Goal: Transaction & Acquisition: Obtain resource

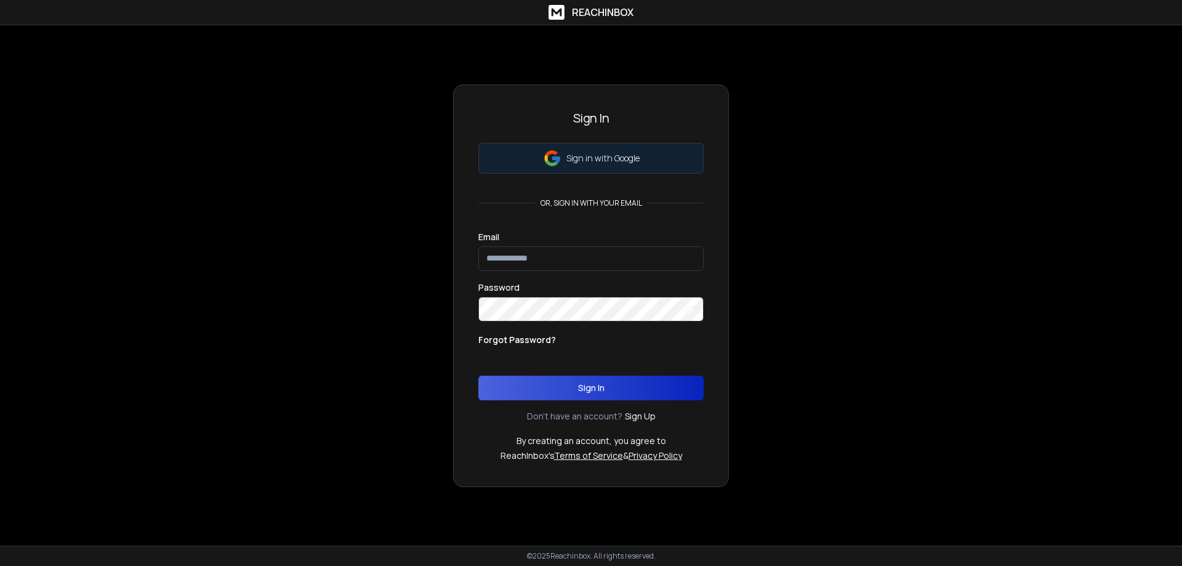
click at [551, 146] on button "Sign in with Google" at bounding box center [590, 158] width 225 height 31
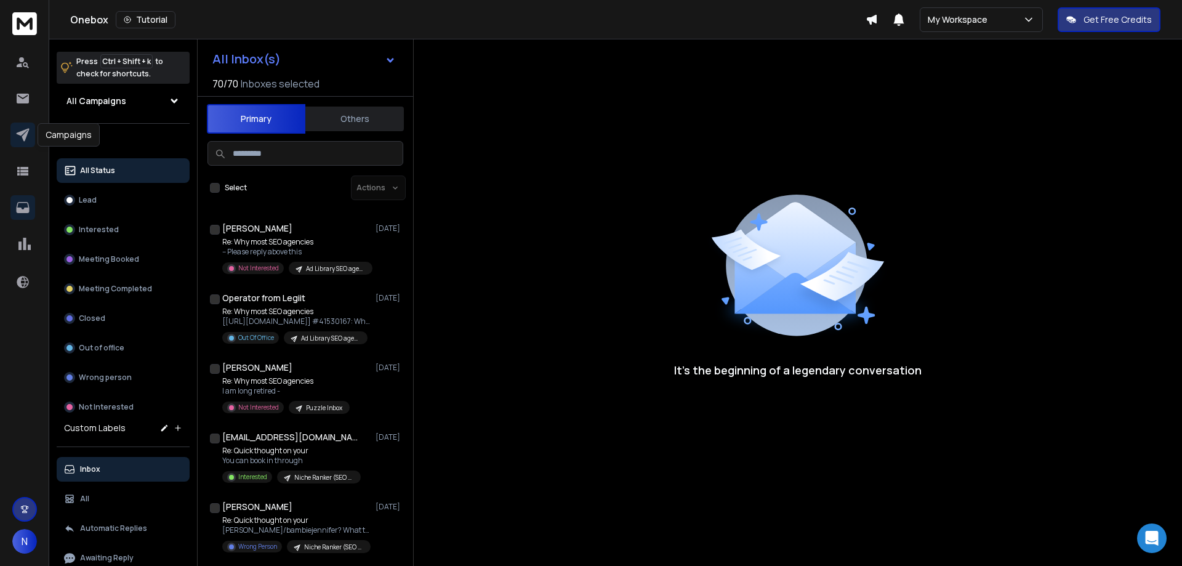
click at [23, 137] on icon at bounding box center [22, 135] width 13 height 13
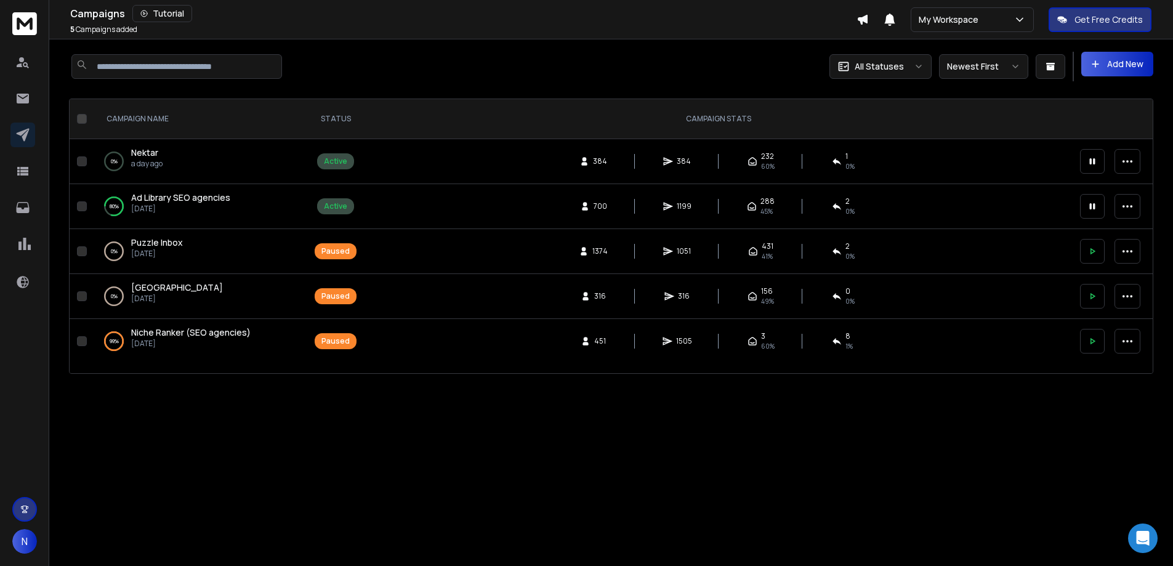
click at [1095, 255] on icon at bounding box center [1091, 251] width 11 height 11
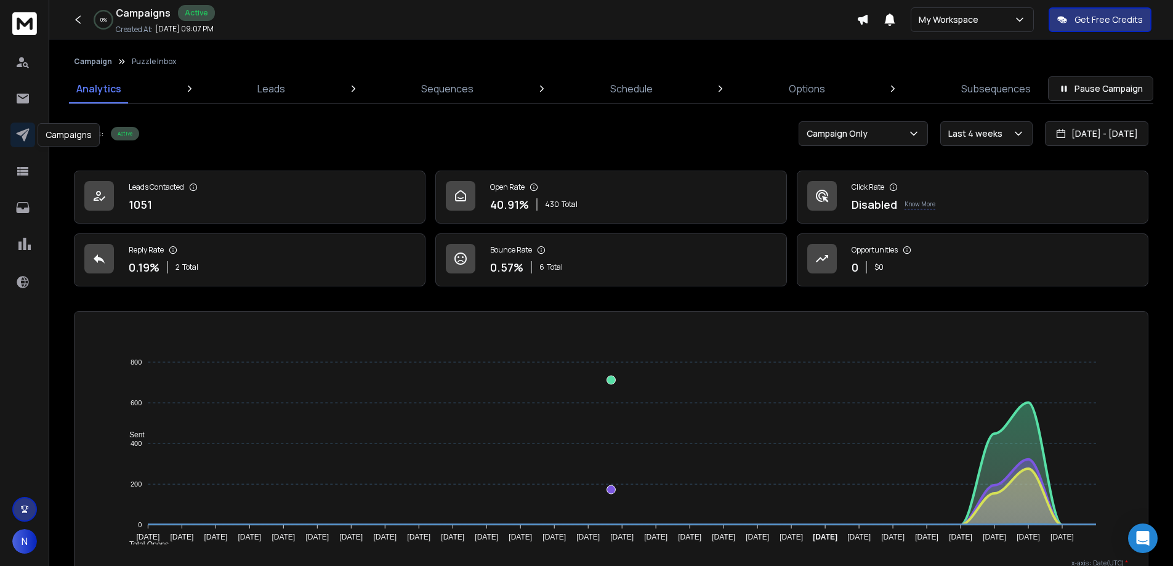
click at [16, 129] on icon at bounding box center [22, 134] width 15 height 15
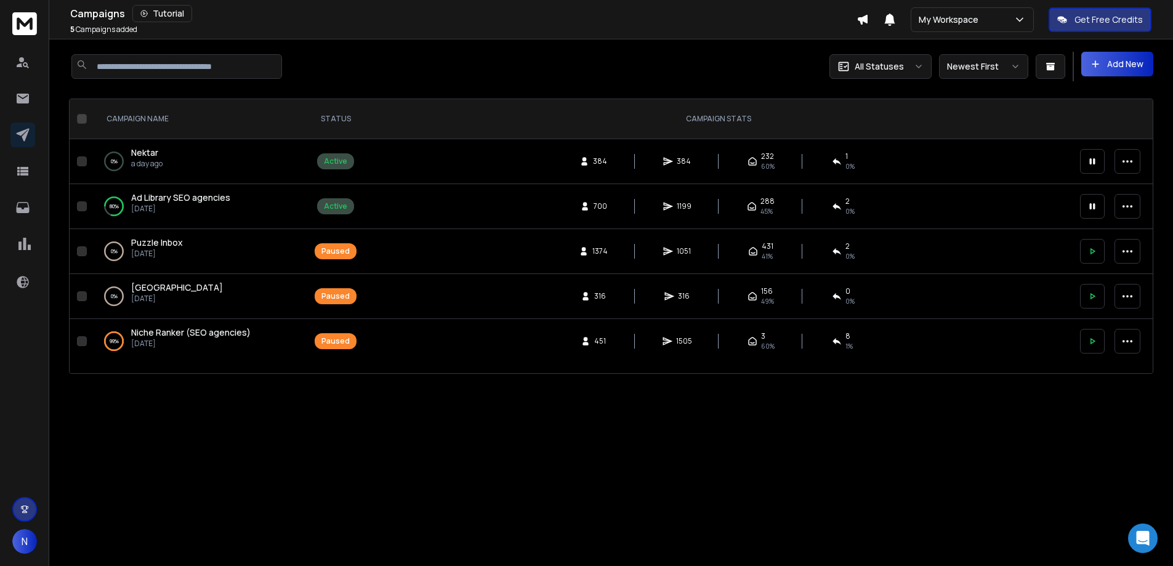
click at [1050, 255] on div "1374 1051 431 41 % 2 0 %" at bounding box center [718, 251] width 694 height 20
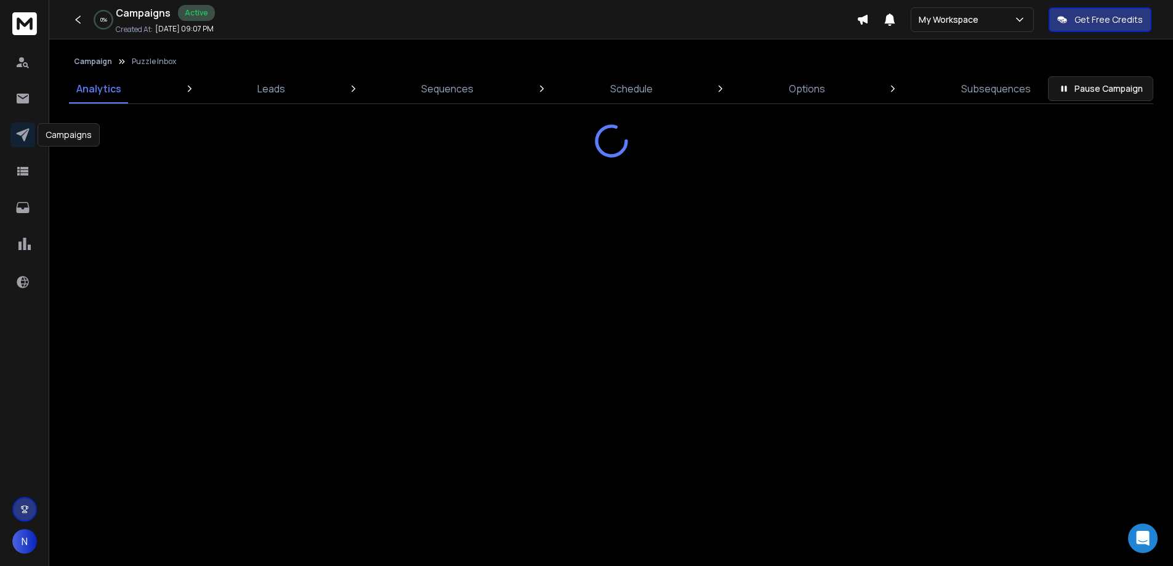
click at [18, 134] on icon at bounding box center [22, 135] width 13 height 13
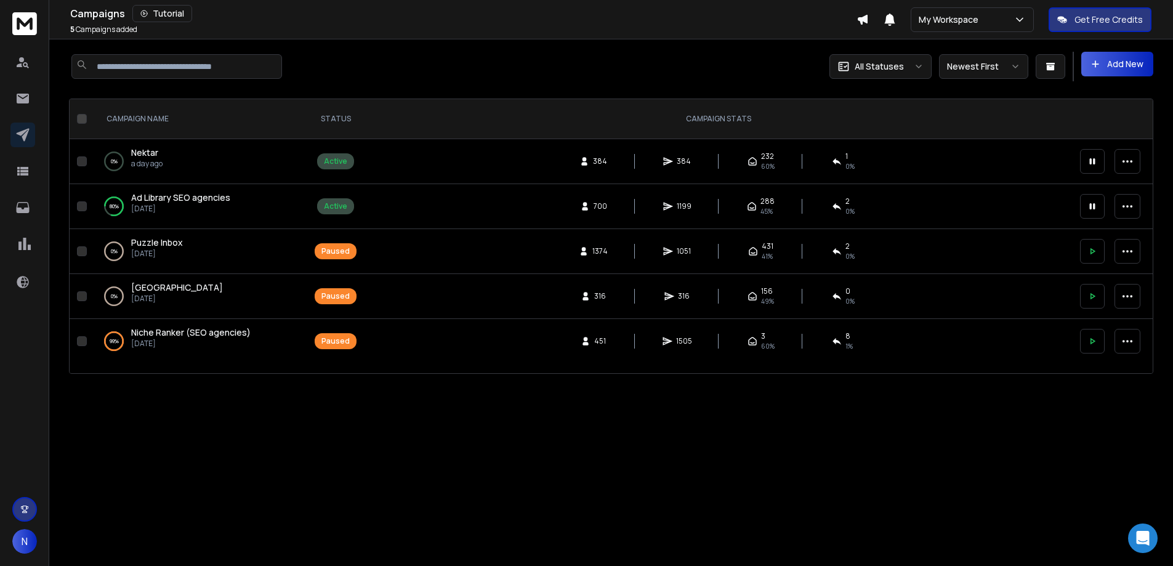
click at [1086, 256] on button at bounding box center [1092, 251] width 25 height 25
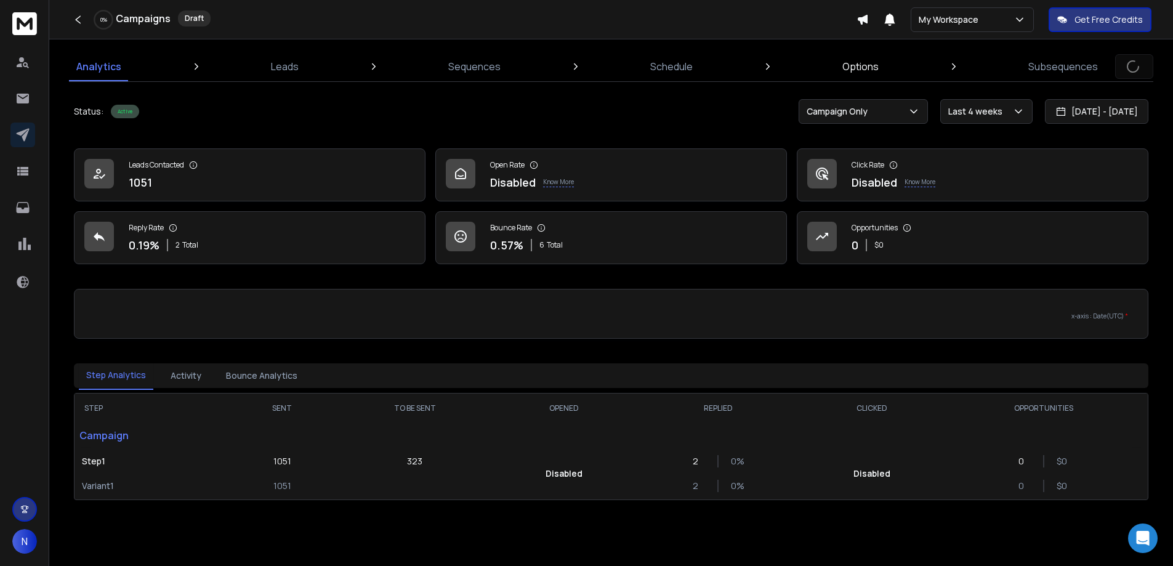
click at [849, 66] on p "Options" at bounding box center [860, 66] width 36 height 15
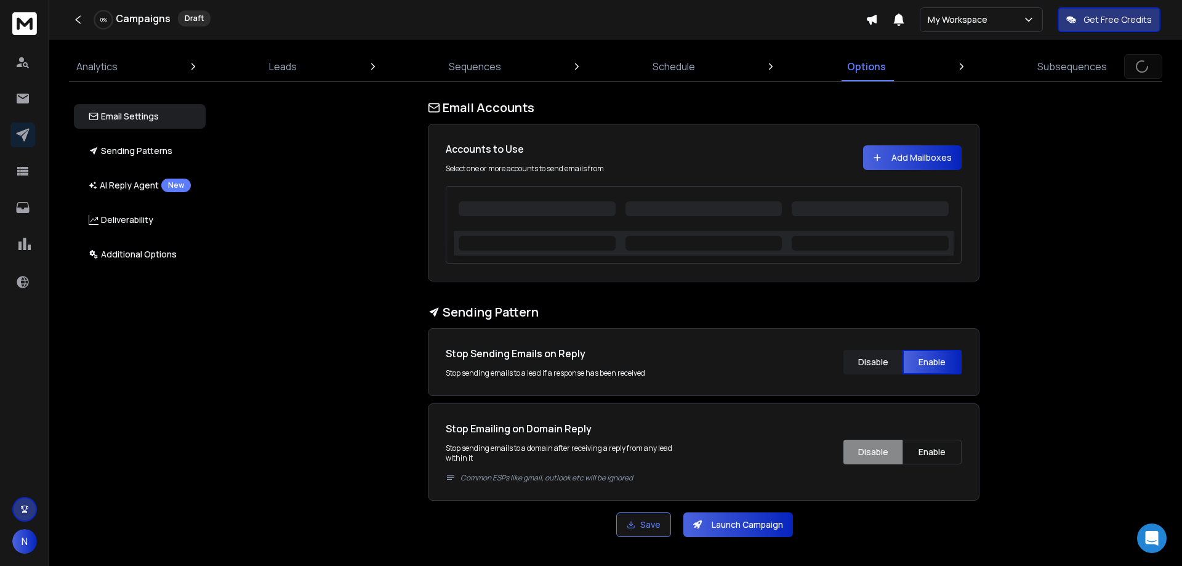
drag, startPoint x: 644, startPoint y: 526, endPoint x: 691, endPoint y: 526, distance: 47.4
click at [644, 526] on button "Save" at bounding box center [643, 524] width 55 height 25
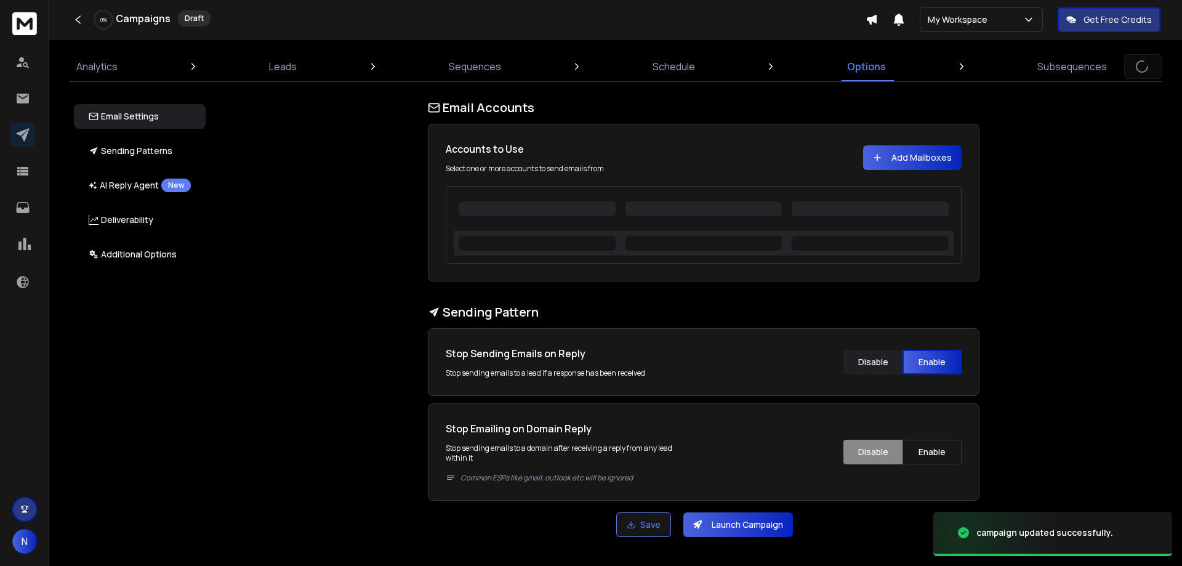
click at [720, 524] on button "Launch Campaign" at bounding box center [738, 524] width 110 height 25
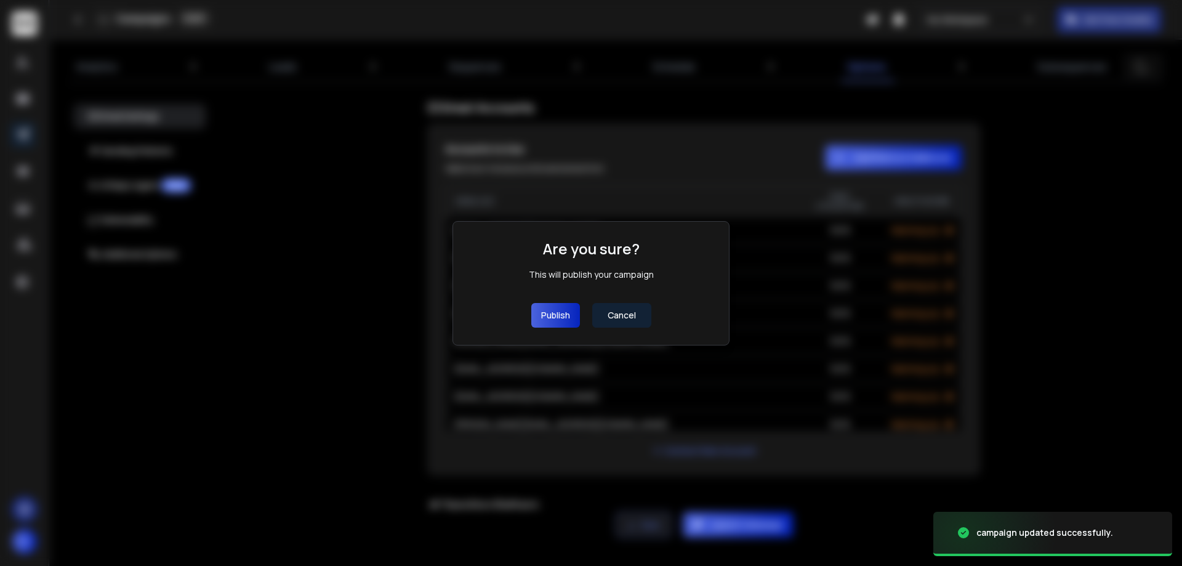
click at [550, 307] on button "Publish" at bounding box center [555, 315] width 49 height 25
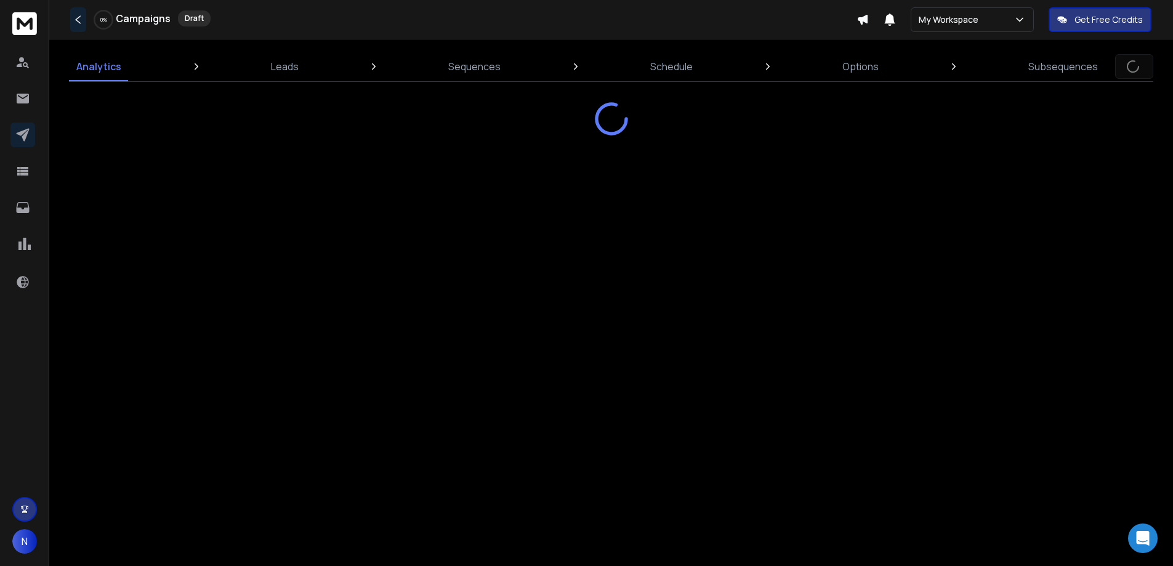
click at [73, 18] on icon at bounding box center [78, 19] width 11 height 11
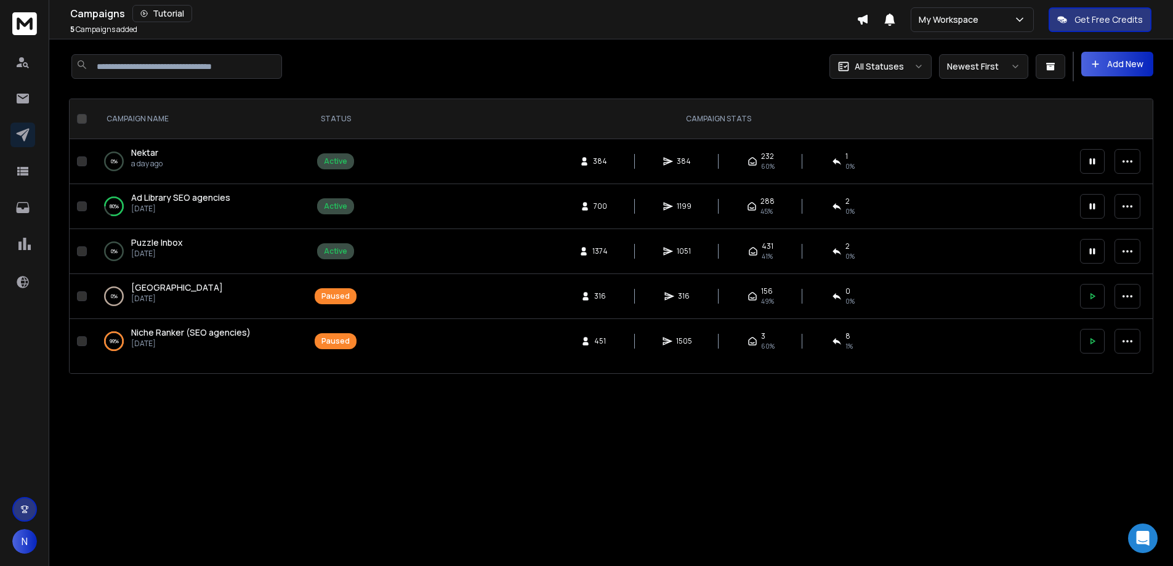
click at [1093, 294] on icon at bounding box center [1091, 296] width 11 height 11
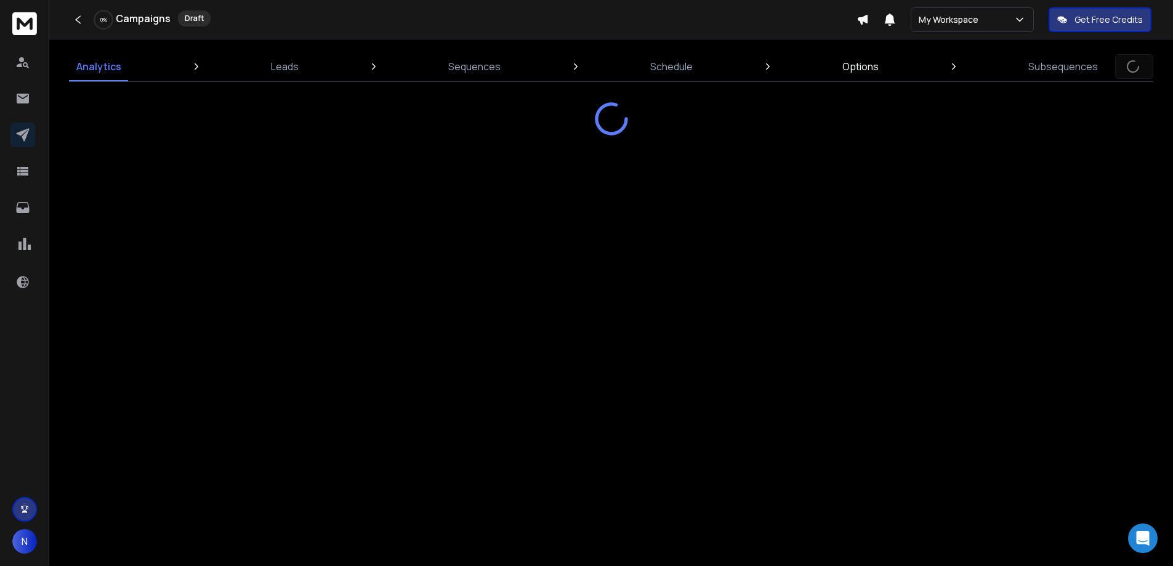
click at [846, 61] on p "Options" at bounding box center [860, 66] width 36 height 15
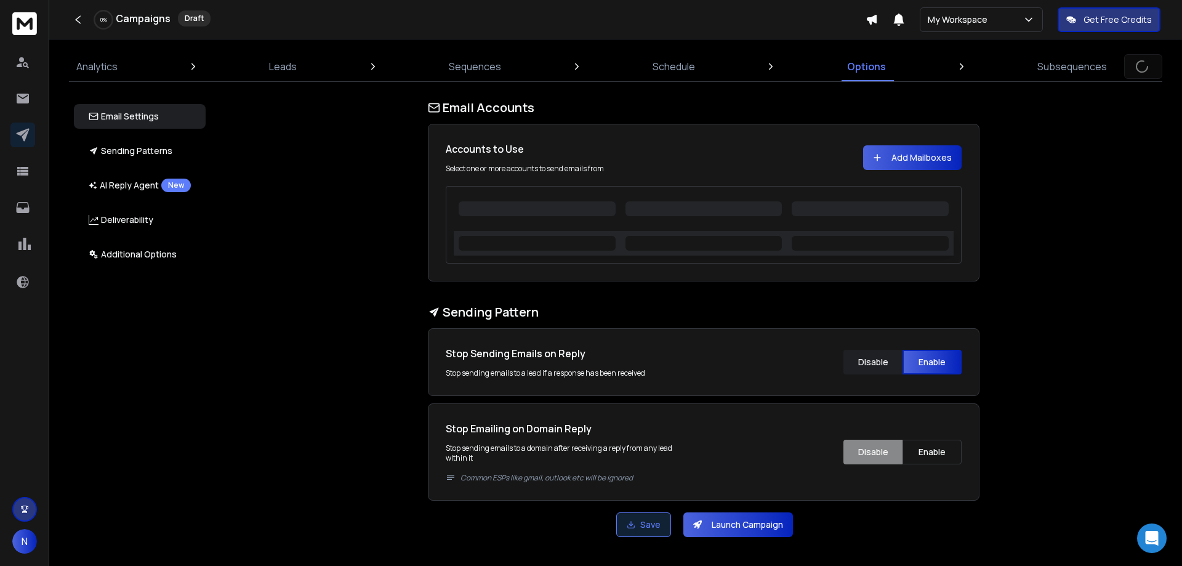
click at [646, 531] on button "Save" at bounding box center [643, 524] width 55 height 25
click at [715, 524] on button "Launch Campaign" at bounding box center [749, 524] width 110 height 25
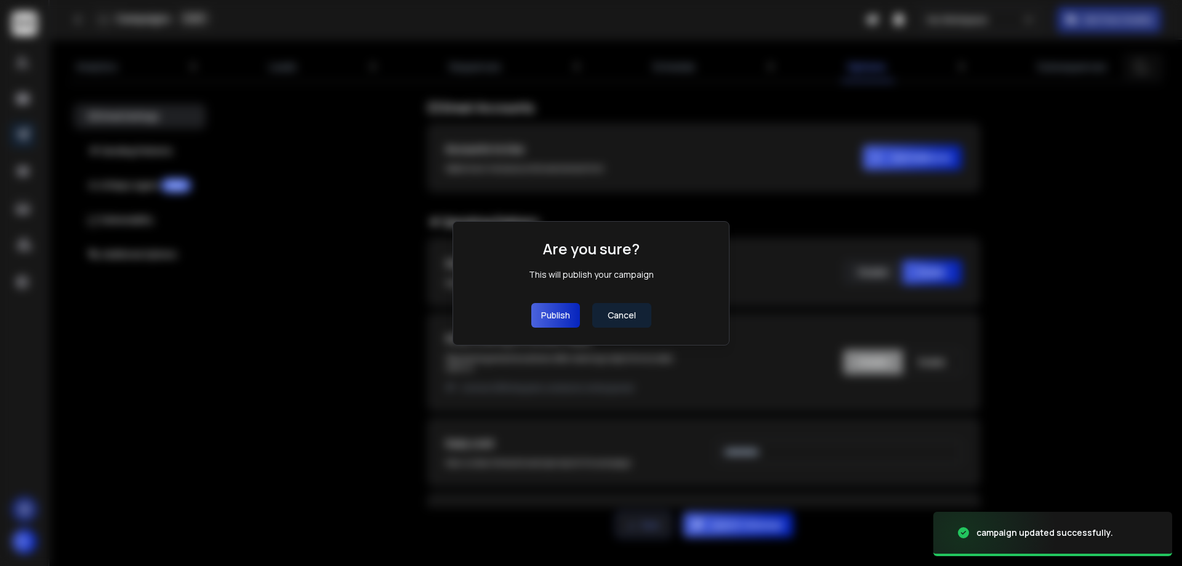
click at [563, 315] on button "Publish" at bounding box center [555, 315] width 49 height 25
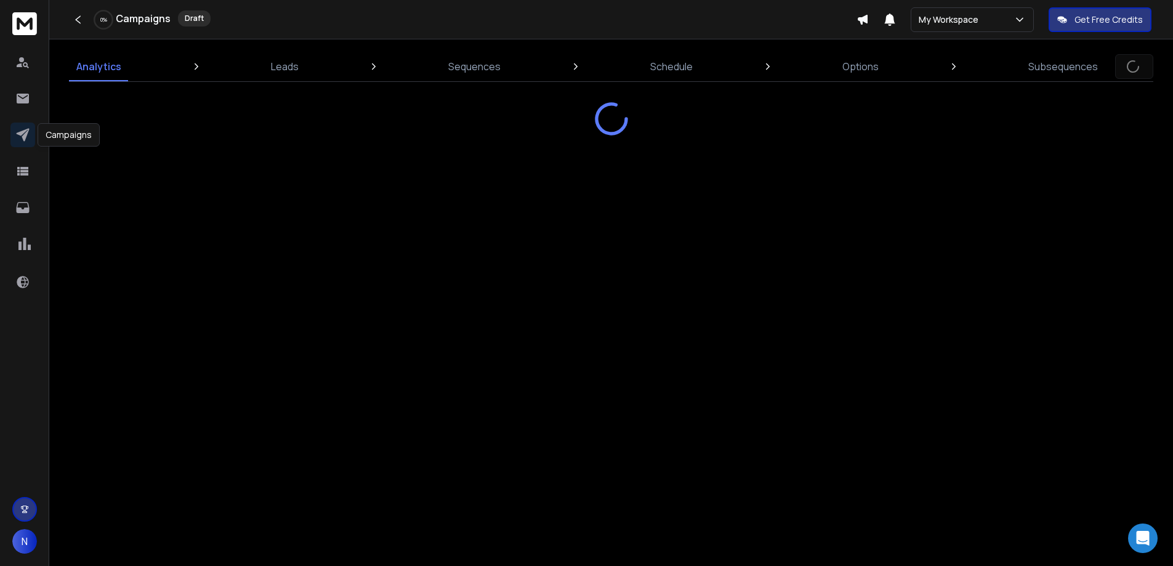
click at [18, 129] on icon at bounding box center [22, 134] width 15 height 15
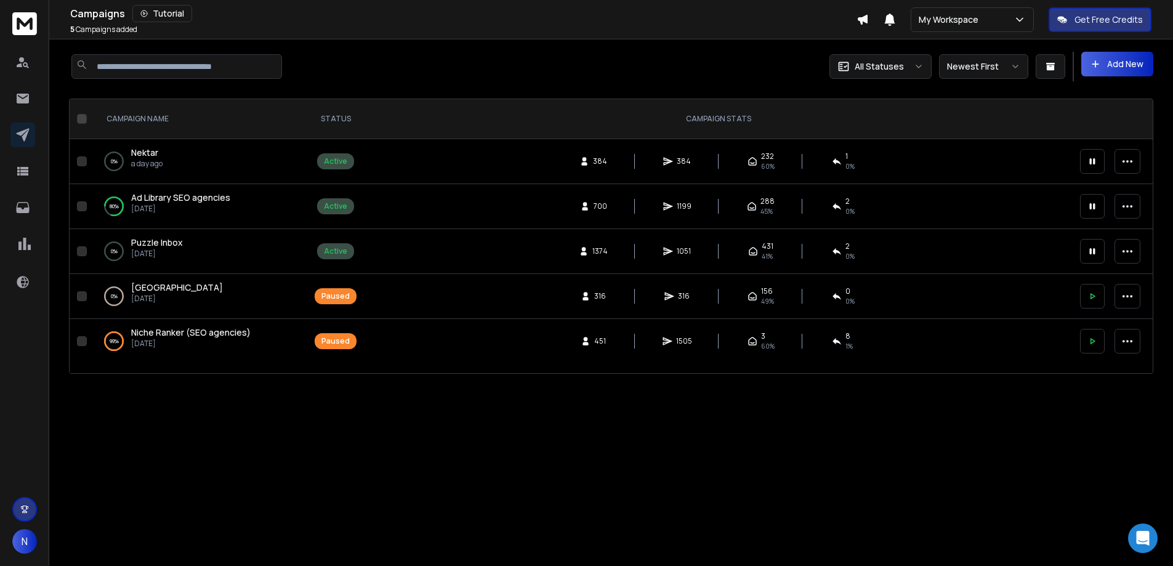
click at [1092, 298] on icon at bounding box center [1092, 296] width 5 height 7
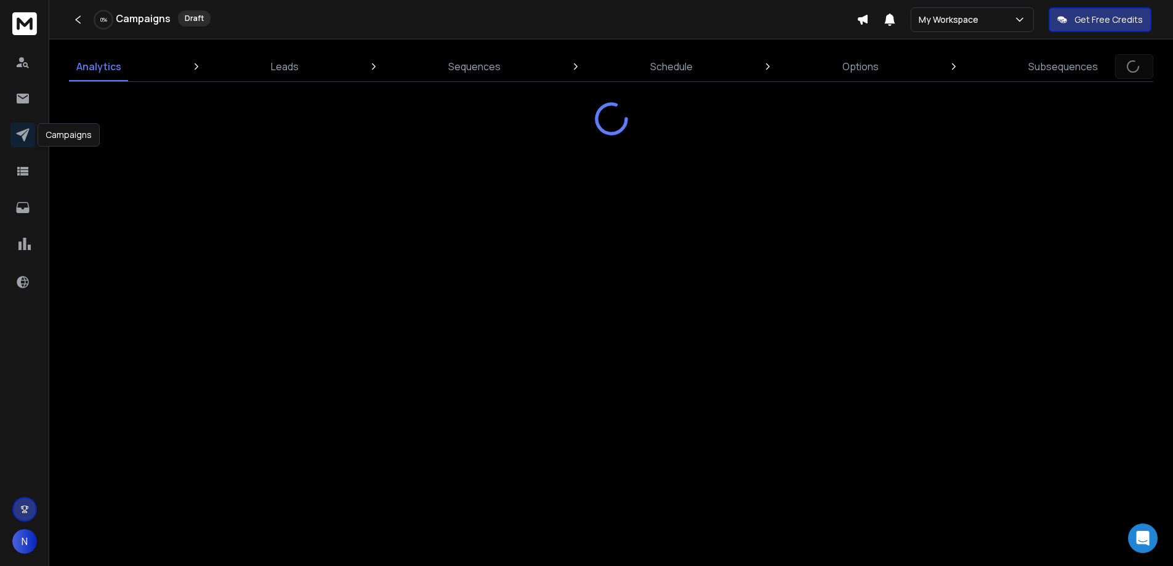
click at [18, 127] on icon at bounding box center [22, 134] width 15 height 15
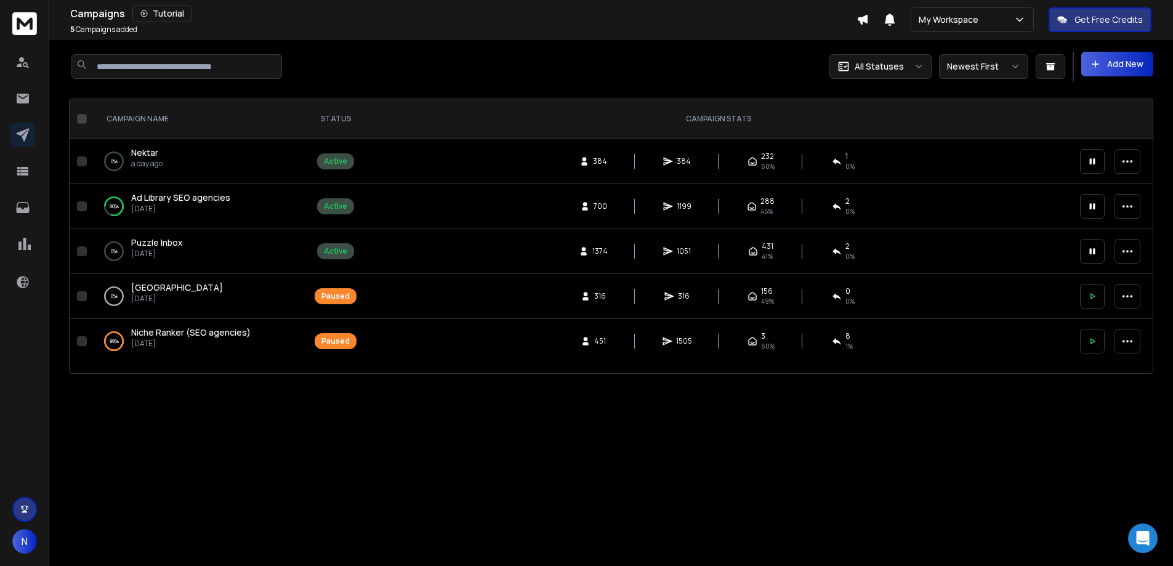
click at [1090, 300] on icon at bounding box center [1091, 296] width 11 height 11
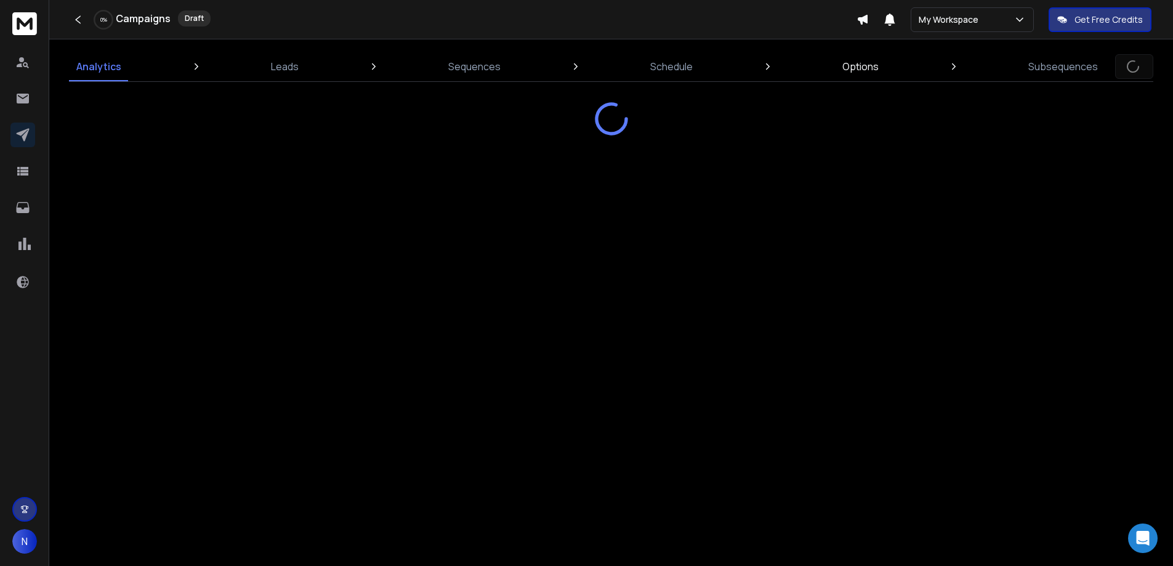
click at [851, 68] on p "Options" at bounding box center [860, 66] width 36 height 15
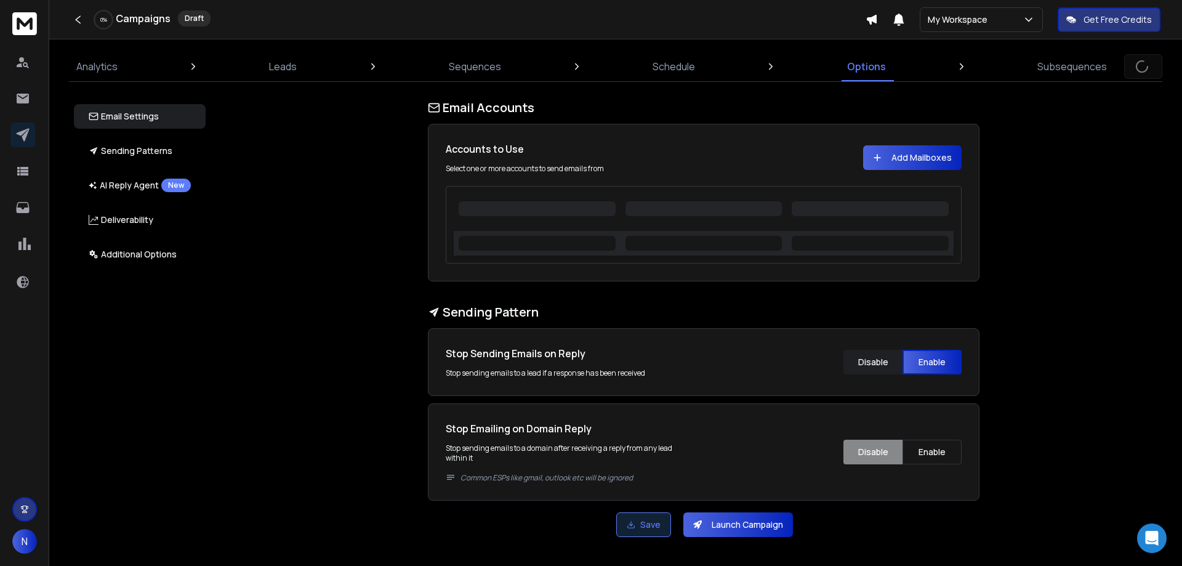
click at [631, 526] on icon "submit" at bounding box center [631, 524] width 9 height 9
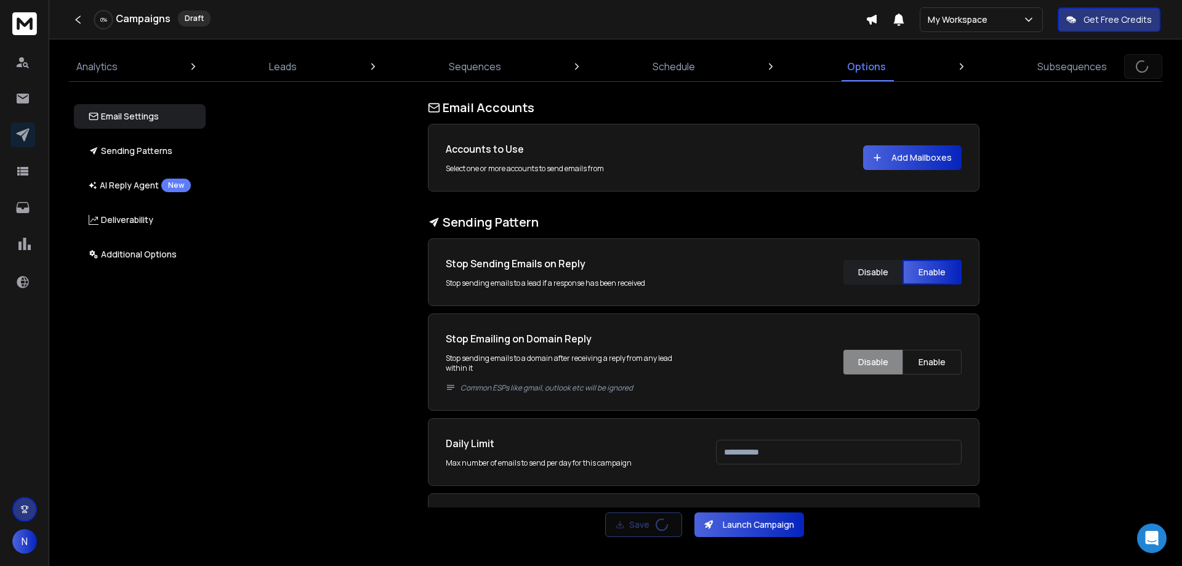
click at [728, 526] on button "Launch Campaign" at bounding box center [749, 524] width 110 height 25
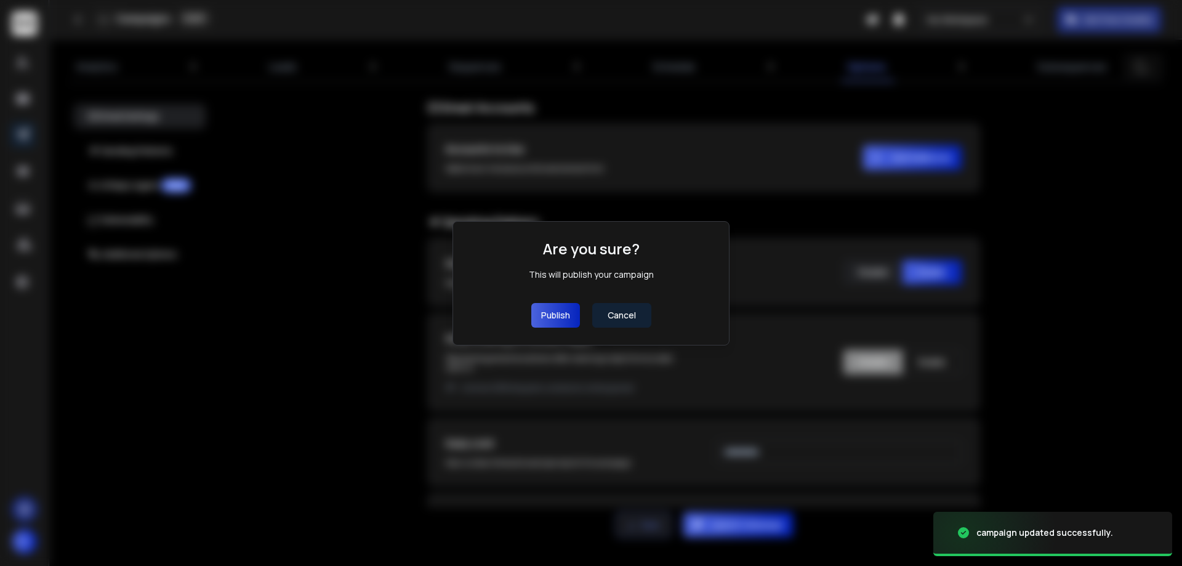
click at [566, 313] on button "Publish" at bounding box center [555, 315] width 49 height 25
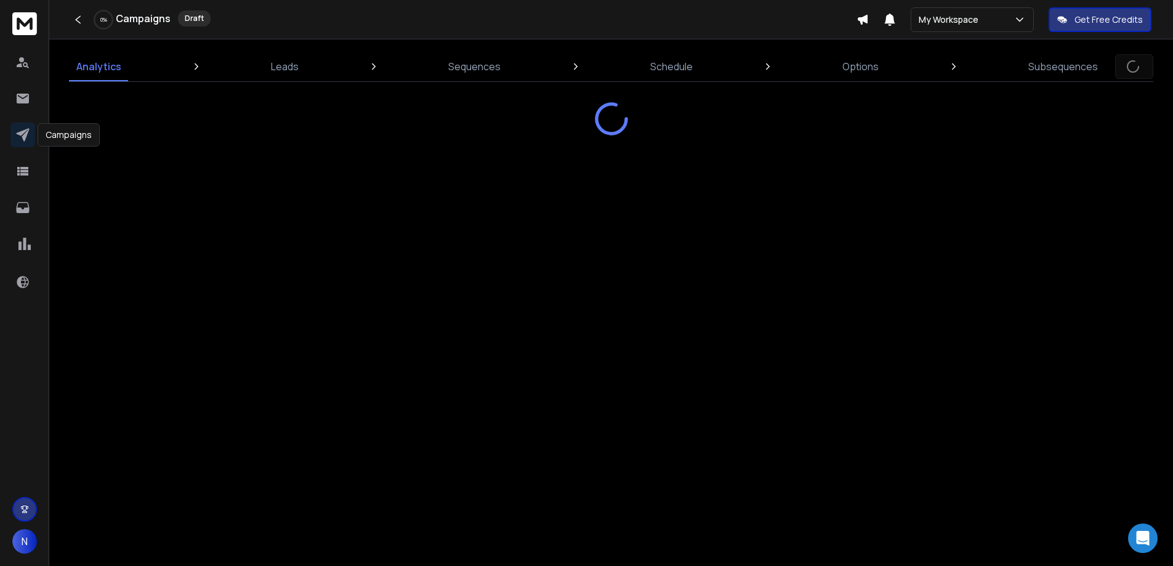
click at [15, 128] on icon at bounding box center [22, 134] width 15 height 15
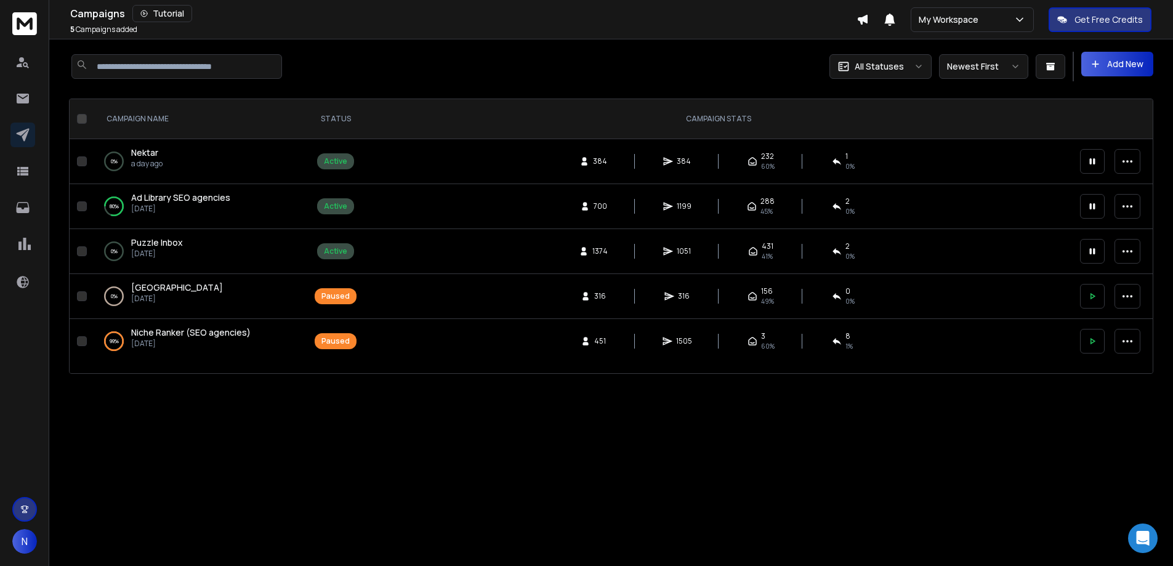
click at [1128, 346] on icon "button" at bounding box center [1127, 341] width 12 height 12
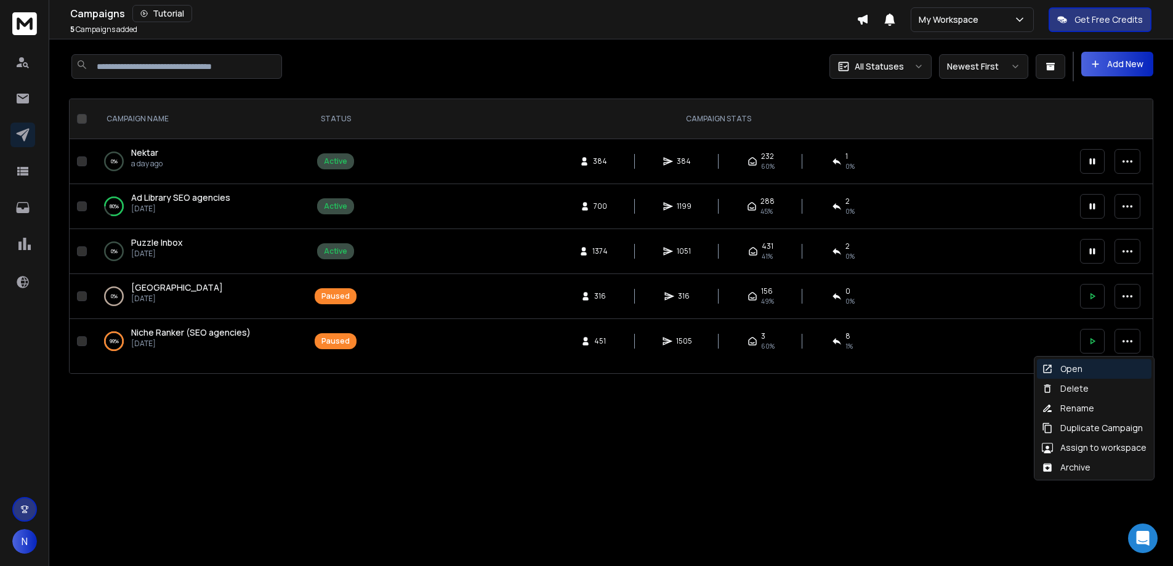
click at [624, 412] on div "Campaigns 5 Campaigns Added All Statuses Newest First Add New CAMPAIGN NAME STA…" at bounding box center [611, 335] width 1084 height 566
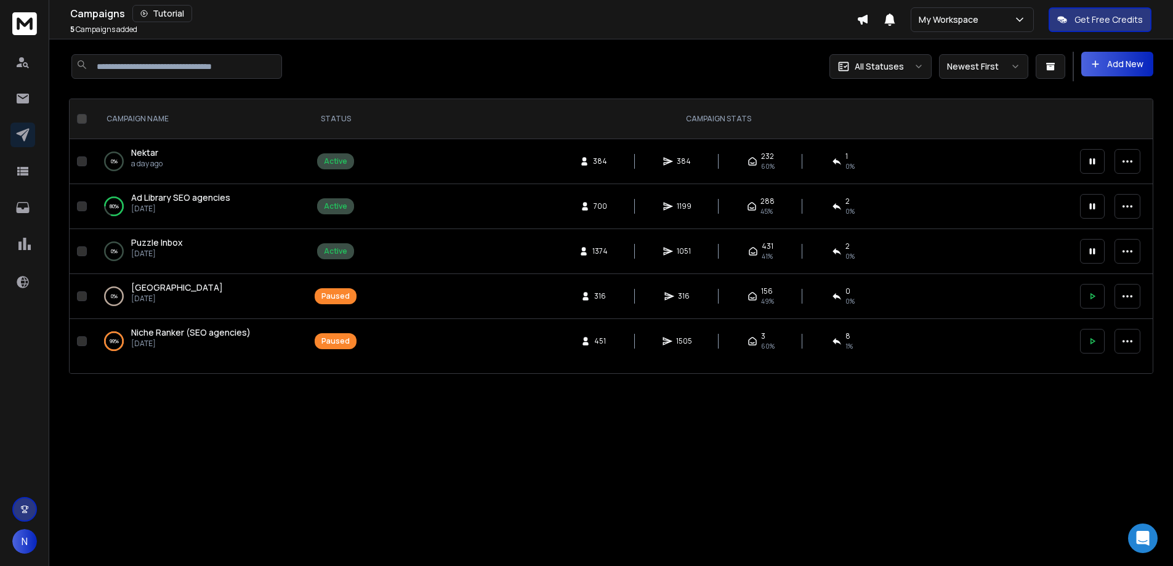
click at [564, 343] on div "451 1505 3 60 % 8 1 %" at bounding box center [718, 341] width 308 height 20
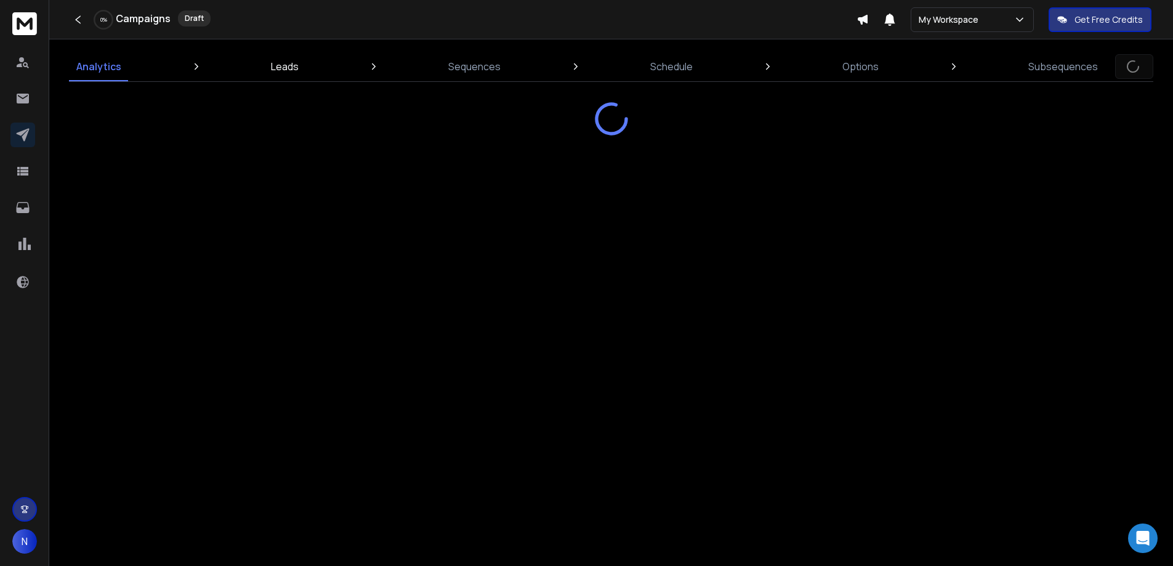
click at [297, 69] on p "Leads" at bounding box center [285, 66] width 28 height 15
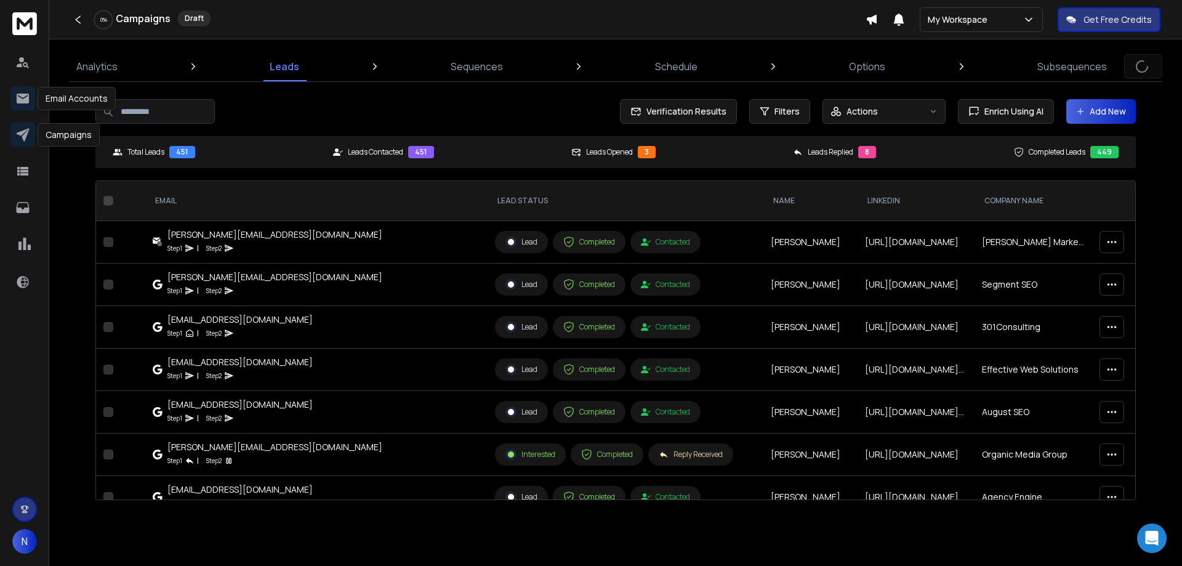
click at [19, 95] on icon at bounding box center [23, 99] width 12 height 10
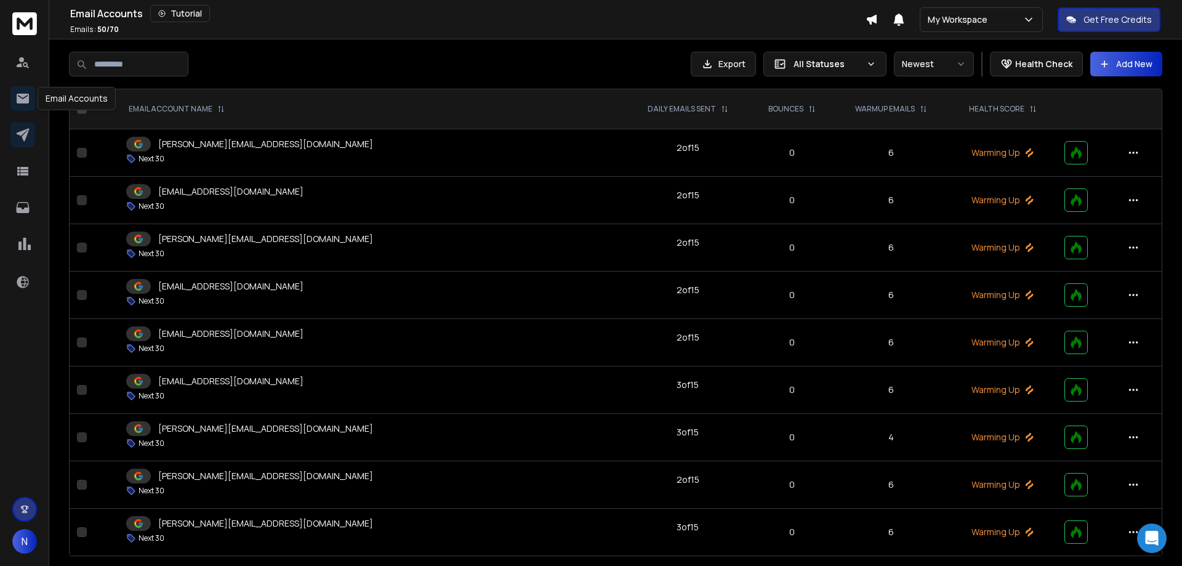
click at [20, 128] on icon at bounding box center [22, 134] width 15 height 15
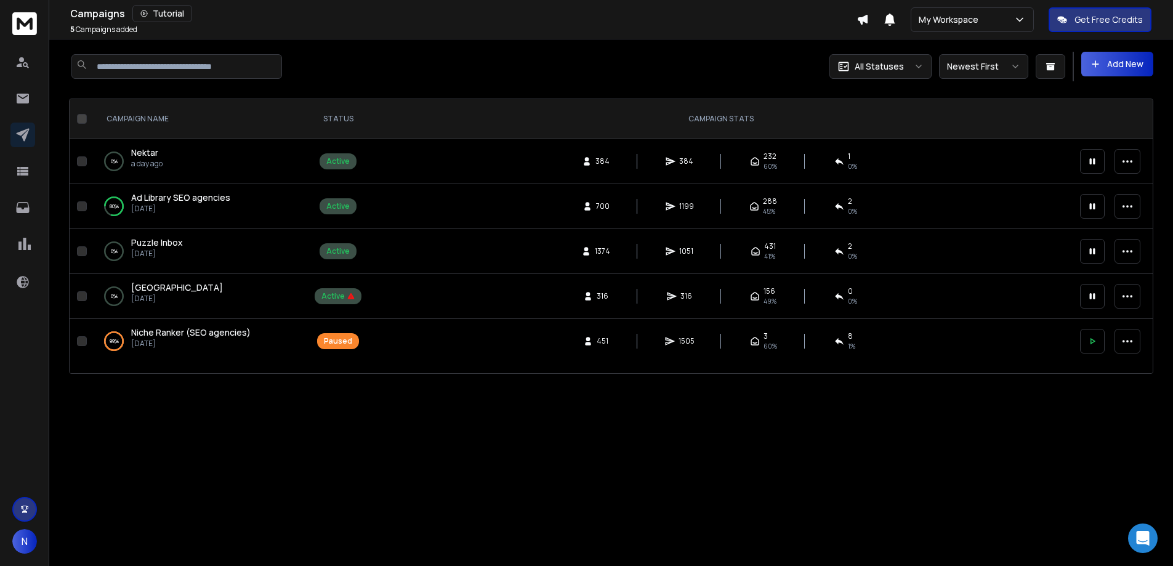
click at [944, 470] on div "Campaigns 5 Campaigns Added All Statuses Newest First Add New CAMPAIGN NAME STA…" at bounding box center [611, 335] width 1084 height 566
click at [881, 355] on td "451 1505 3 60 % 8 1 %" at bounding box center [721, 341] width 704 height 45
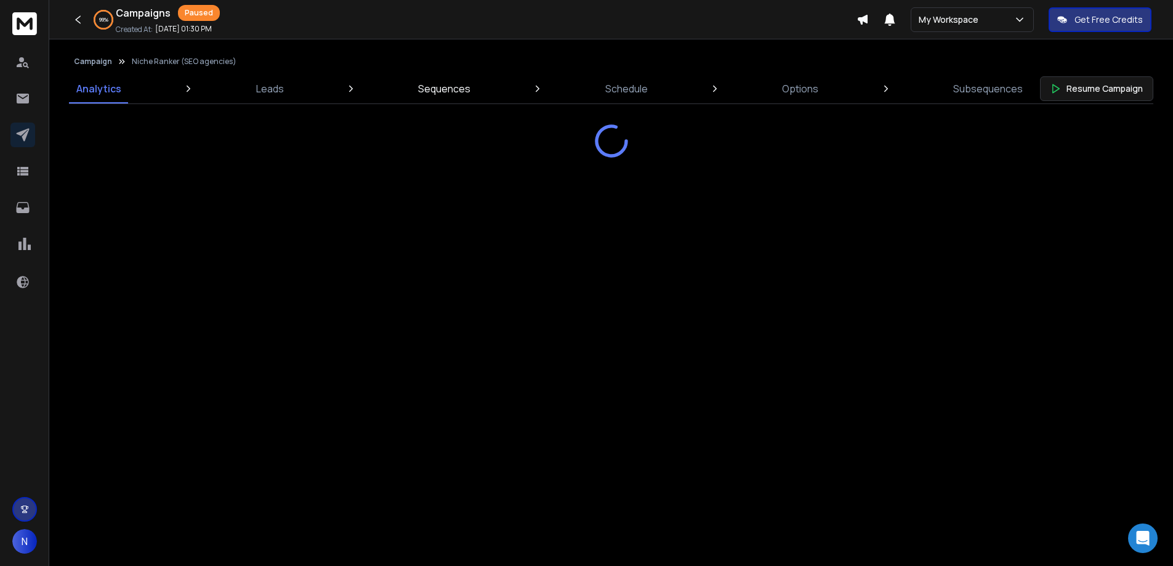
click at [456, 96] on link "Sequences" at bounding box center [444, 89] width 67 height 30
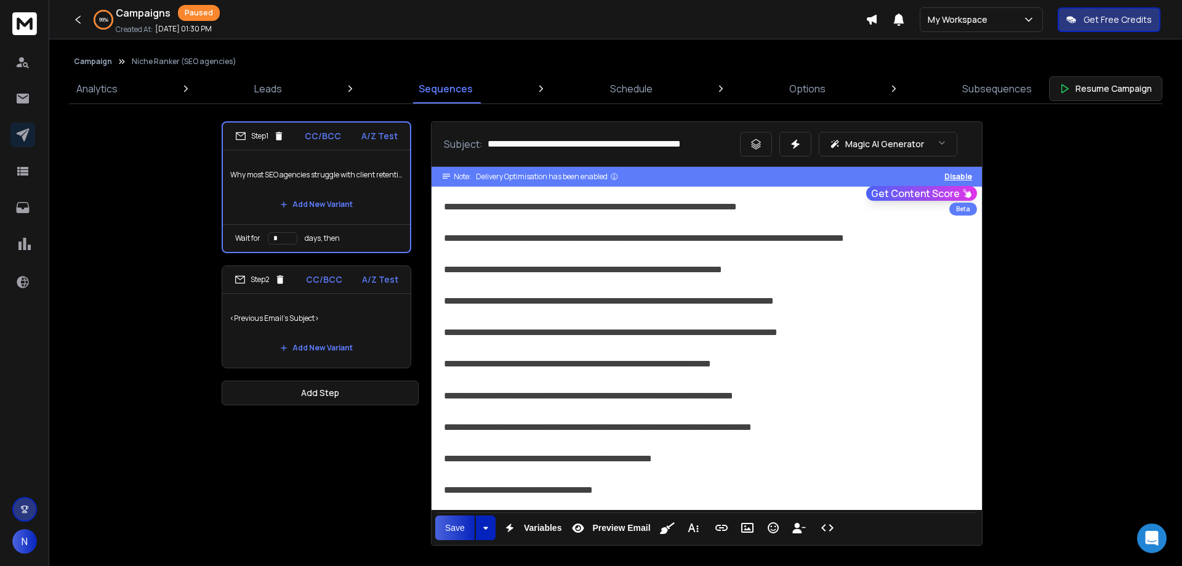
click at [313, 318] on p "<Previous Email's Subject>" at bounding box center [317, 318] width 174 height 34
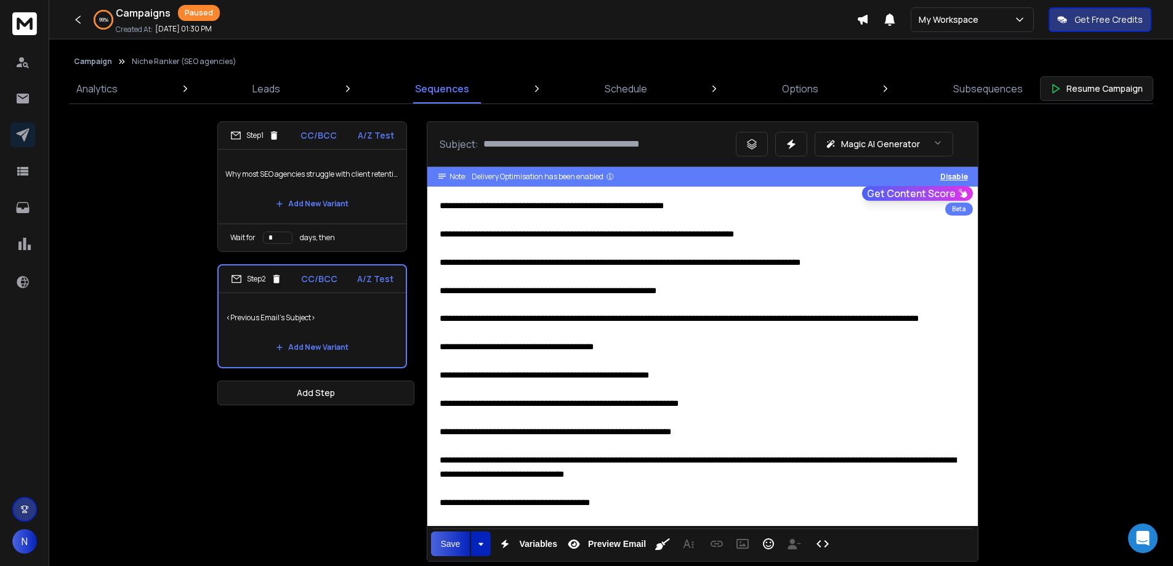
click at [305, 170] on p "Why most SEO agencies struggle with client retention" at bounding box center [312, 174] width 174 height 34
type input "**********"
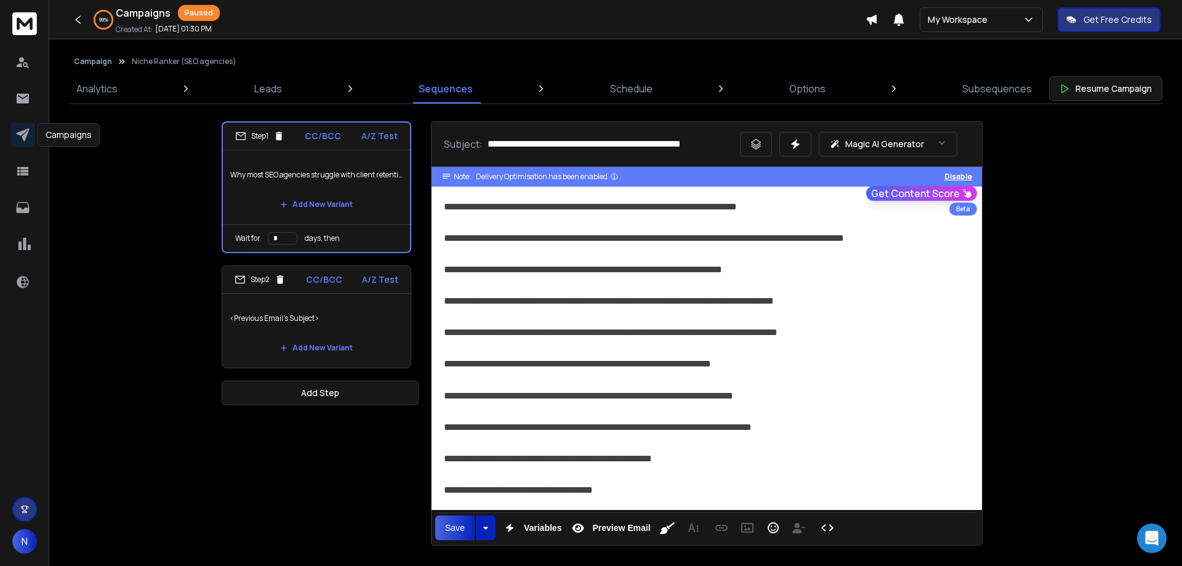
click at [24, 126] on link at bounding box center [22, 134] width 25 height 25
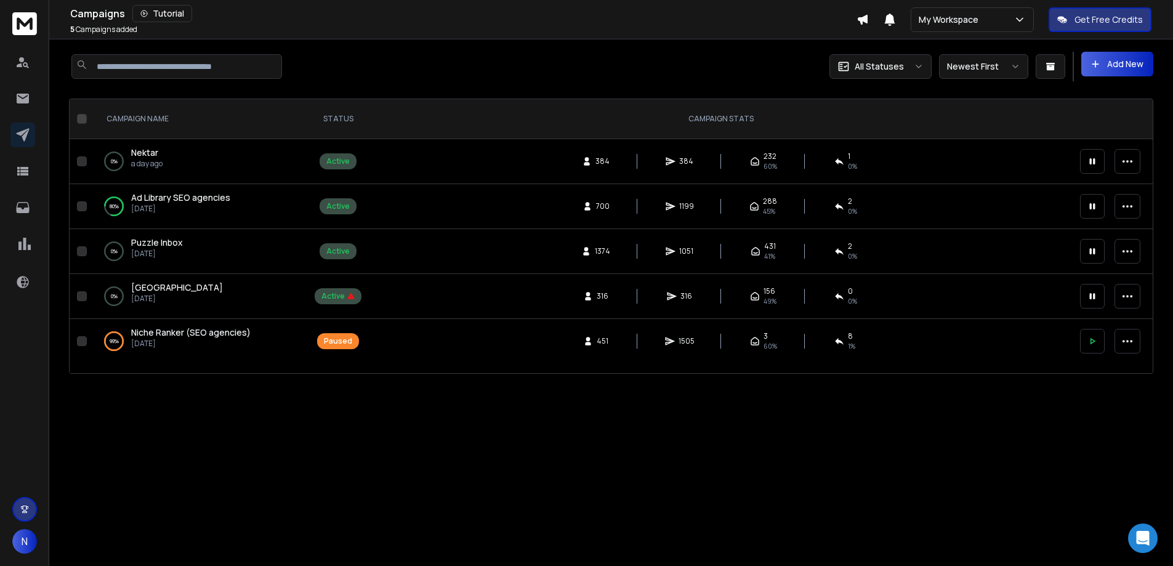
click at [453, 302] on div "316 316 156 49 % 0 0 %" at bounding box center [720, 296] width 689 height 20
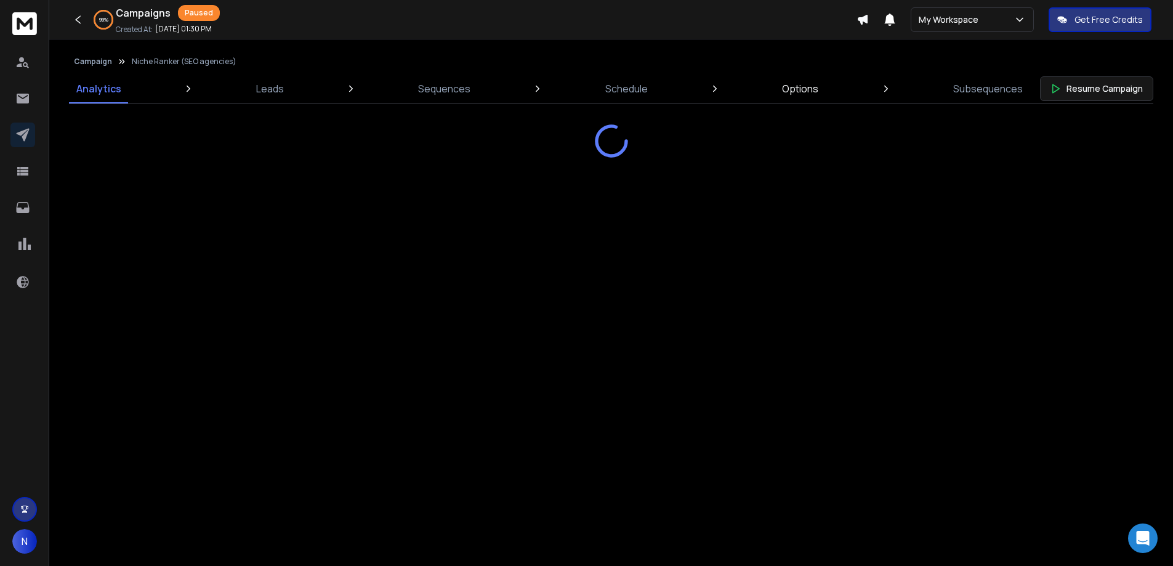
click at [782, 89] on link "Options" at bounding box center [799, 89] width 51 height 30
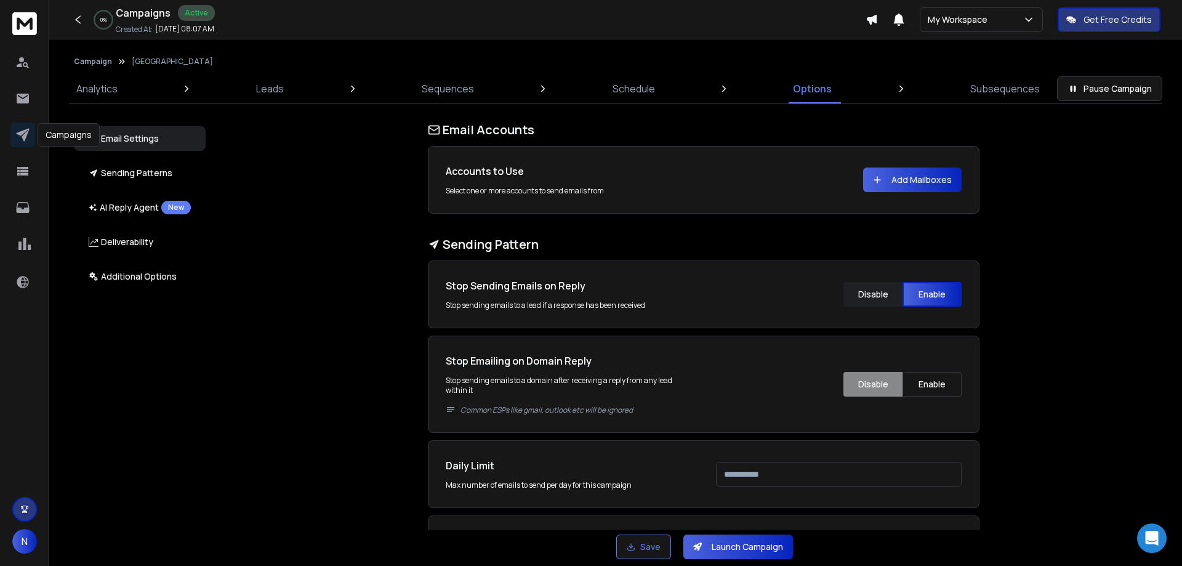
click at [34, 136] on link at bounding box center [22, 134] width 25 height 25
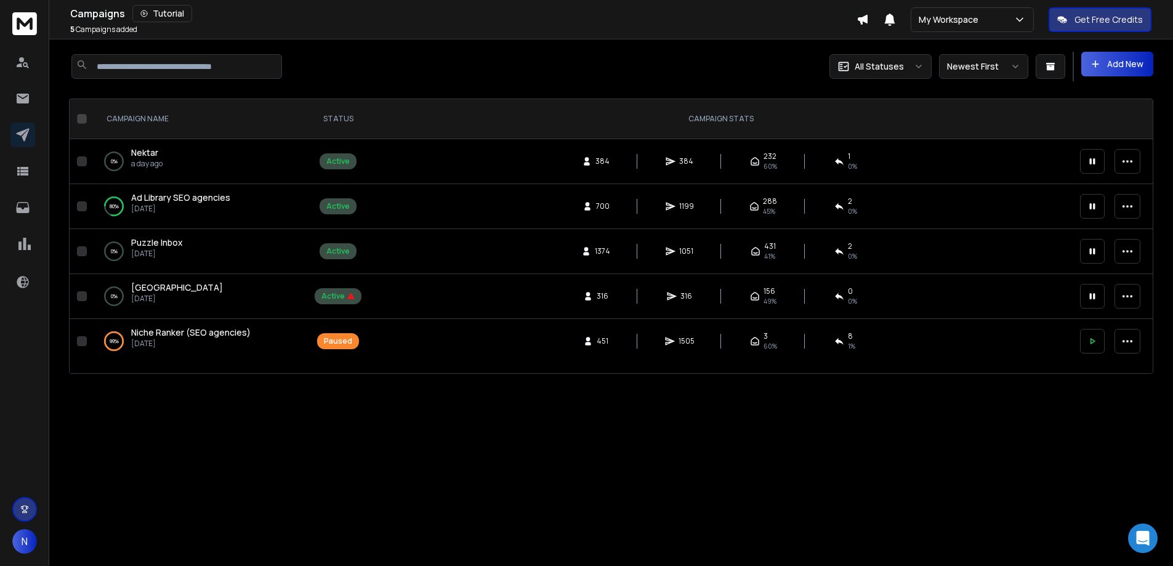
click at [1090, 294] on icon at bounding box center [1093, 296] width 6 height 6
click at [494, 251] on div "1374 1051 431 41 % 2 0 %" at bounding box center [718, 251] width 694 height 20
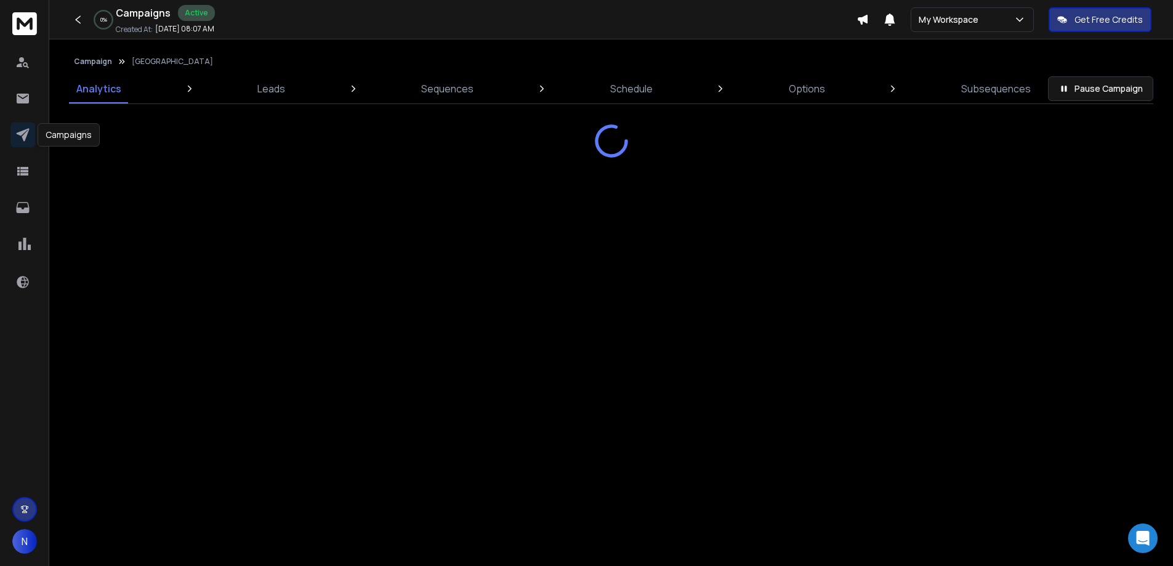
click at [17, 141] on icon at bounding box center [22, 134] width 15 height 15
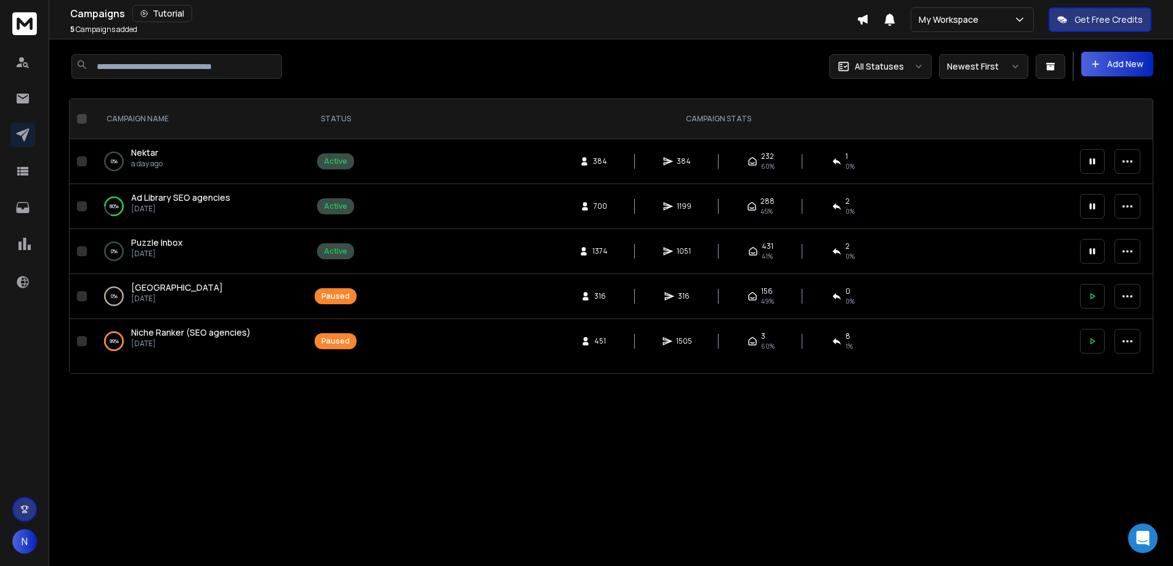
click at [762, 489] on div "Campaigns 5 Campaigns Added All Statuses Newest First Add New CAMPAIGN NAME STA…" at bounding box center [611, 335] width 1084 height 566
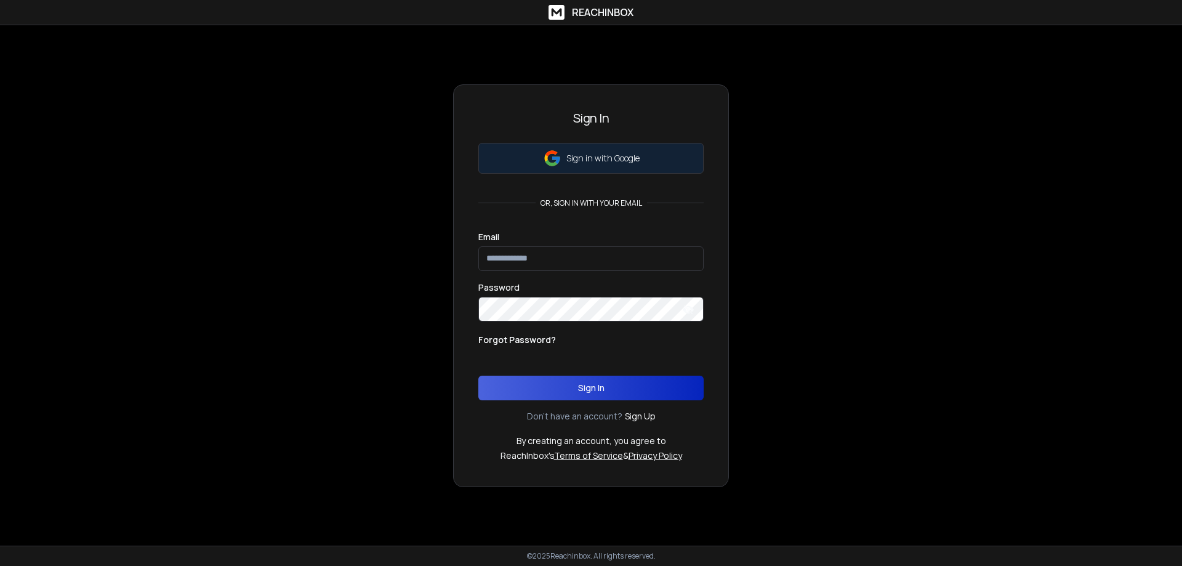
click at [564, 153] on button "Sign in with Google" at bounding box center [590, 158] width 225 height 31
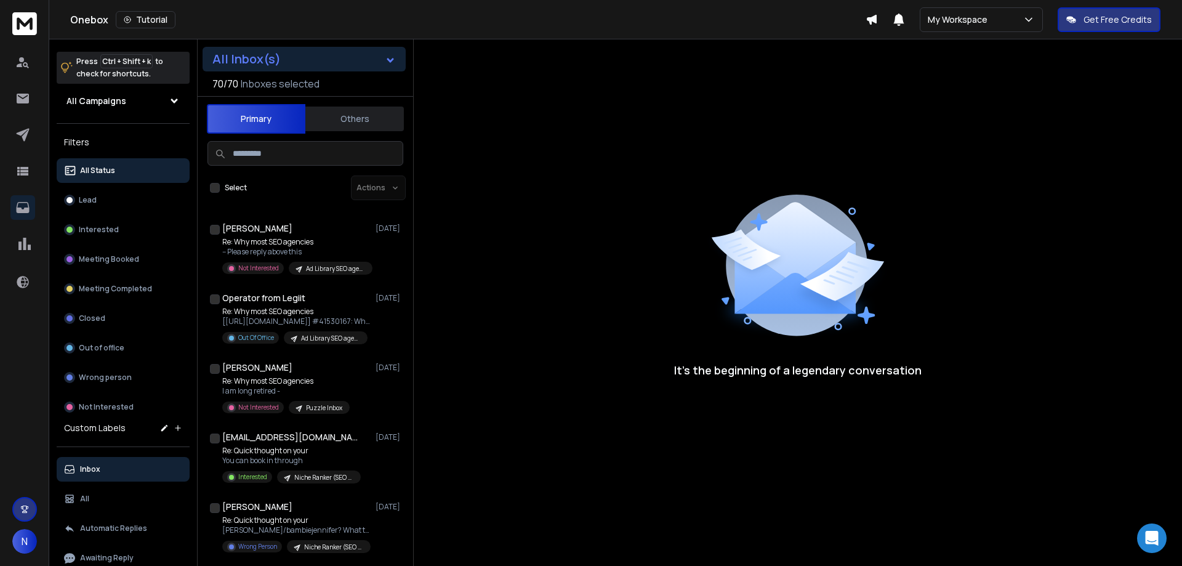
click at [391, 62] on icon at bounding box center [390, 60] width 11 height 11
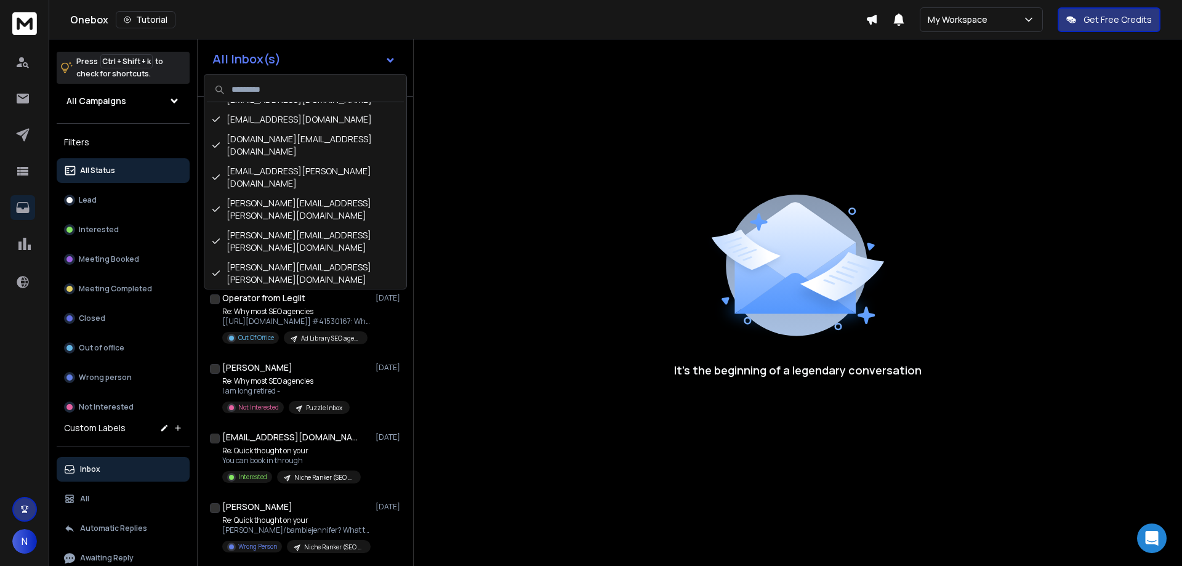
scroll to position [845, 0]
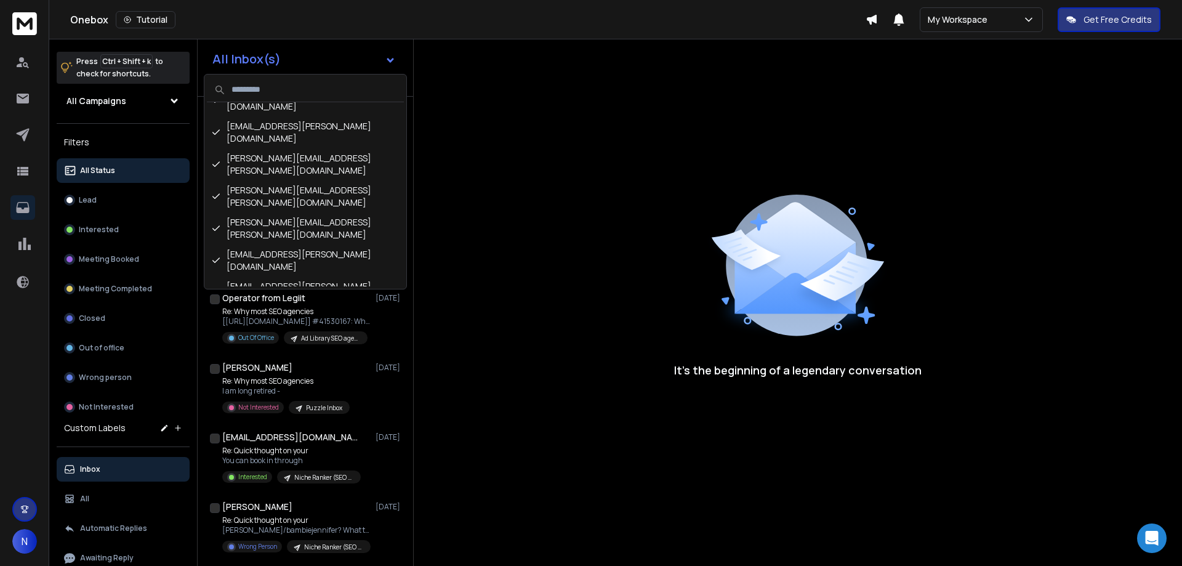
click at [517, 256] on div "It’s the beginning of a legendary conversation" at bounding box center [798, 279] width 768 height 481
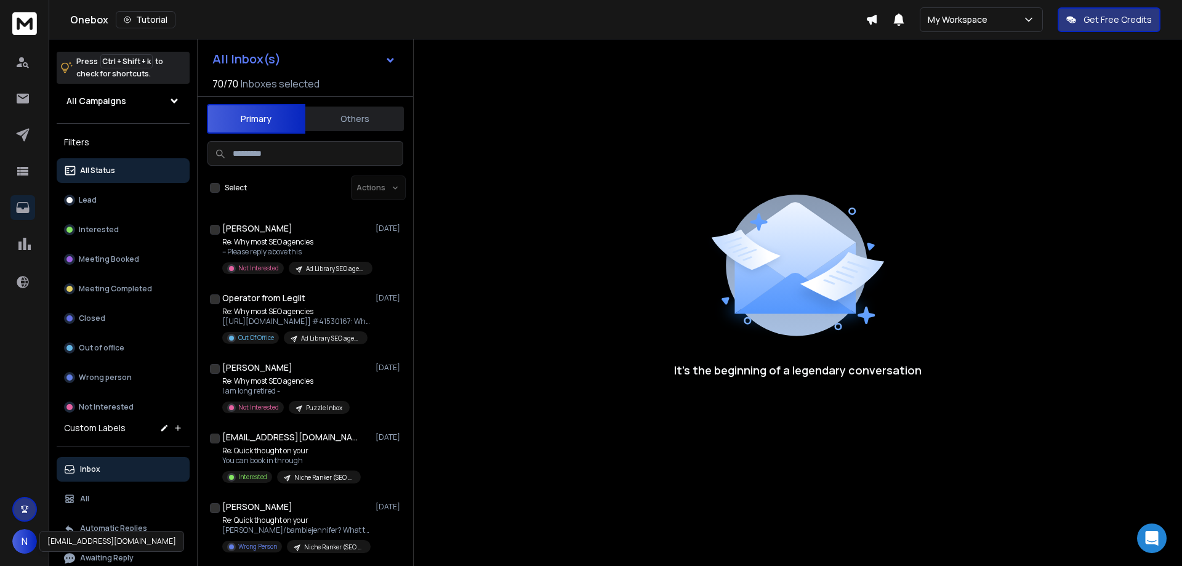
click at [16, 541] on span "N" at bounding box center [24, 541] width 25 height 25
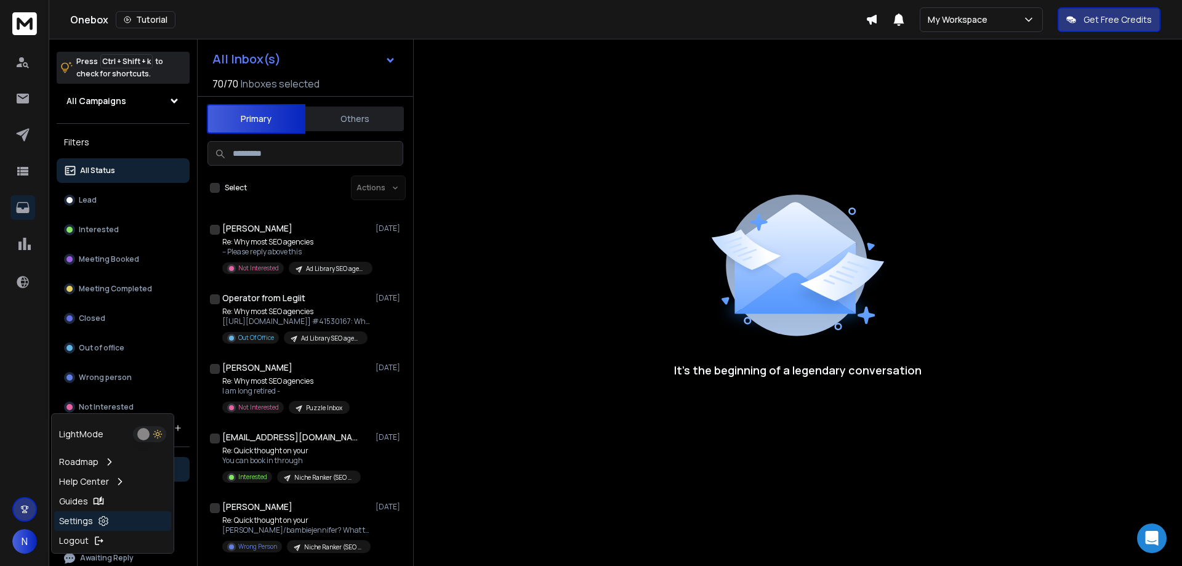
click at [100, 521] on icon at bounding box center [103, 520] width 9 height 9
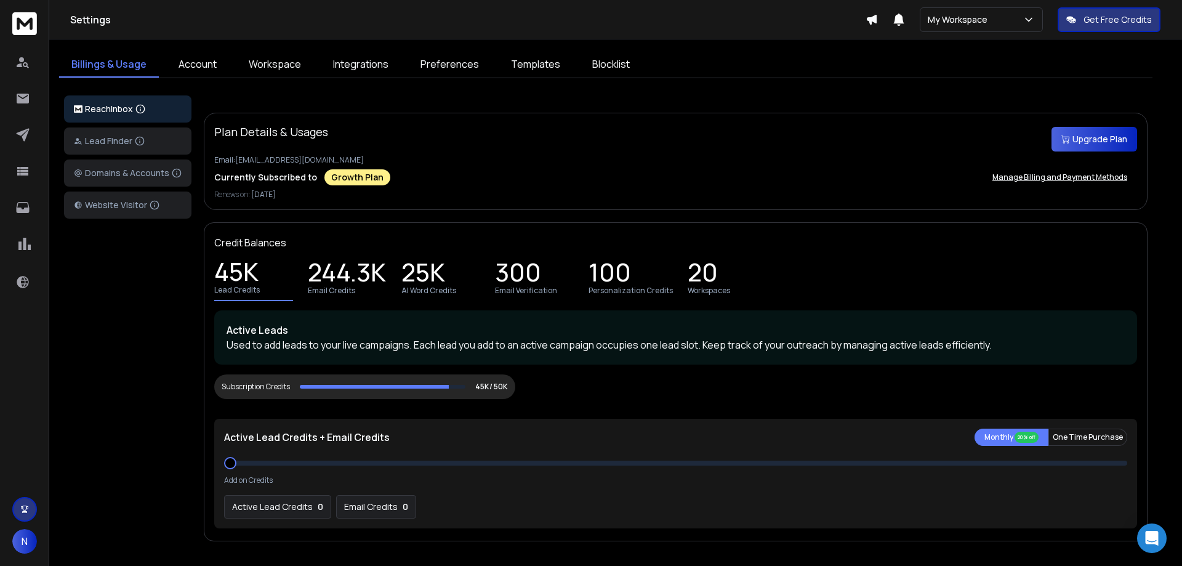
click at [275, 346] on p "Used to add leads to your live campaigns. Each lead you add to an active campai…" at bounding box center [676, 344] width 898 height 15
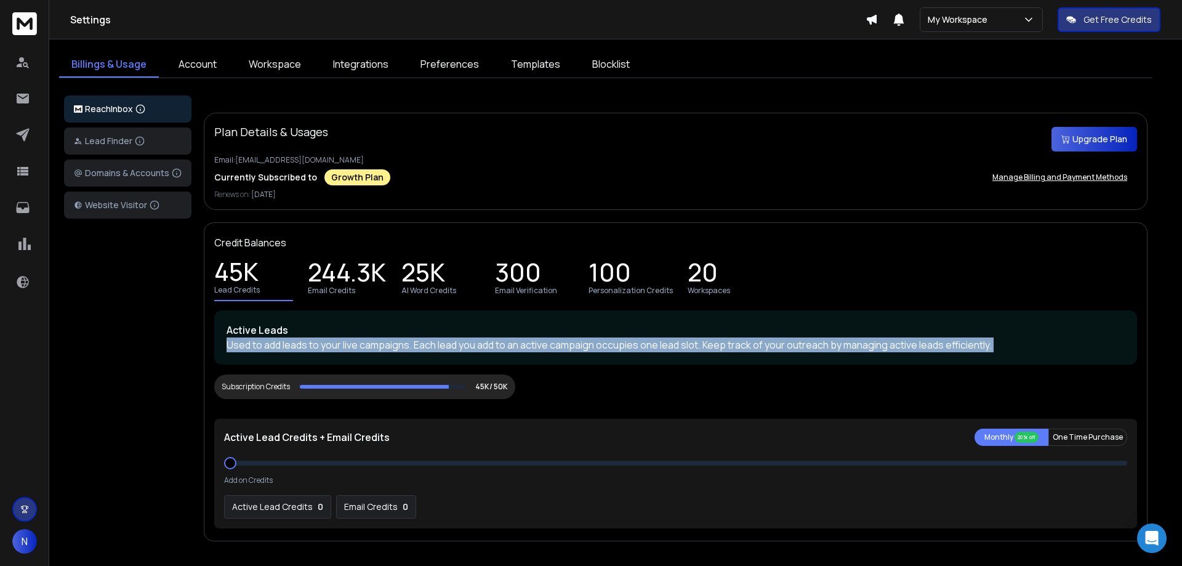
click at [275, 346] on p "Used to add leads to your live campaigns. Each lead you add to an active campai…" at bounding box center [676, 344] width 898 height 15
click at [324, 350] on p "Used to add leads to your live campaigns. Each lead you add to an active campai…" at bounding box center [676, 344] width 898 height 15
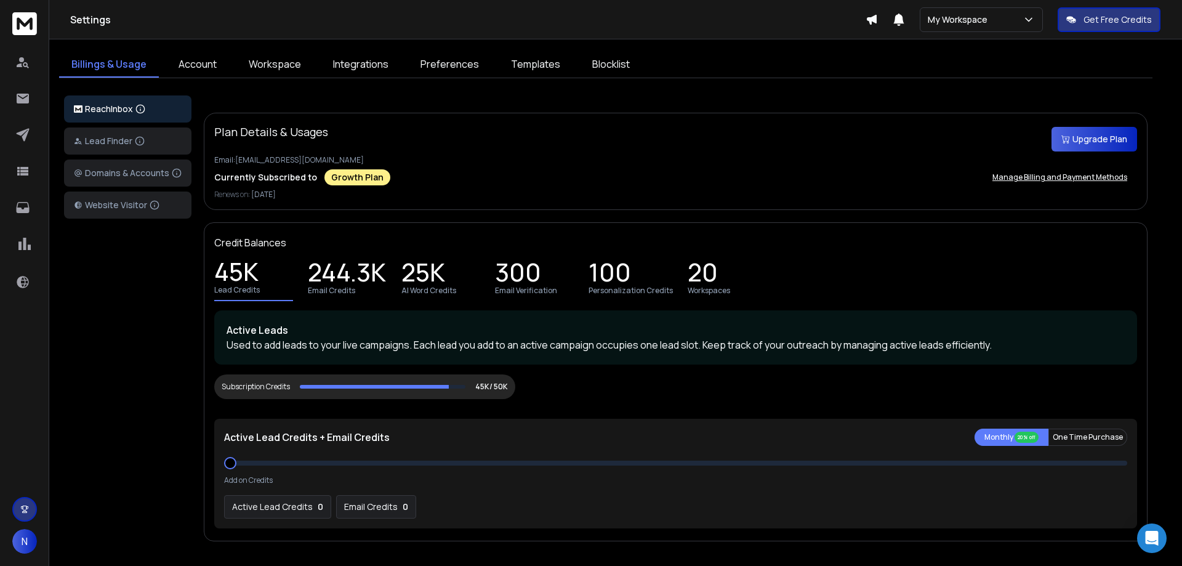
click at [350, 355] on div "Active Leads Used to add leads to your live campaigns. Each lead you add to an …" at bounding box center [675, 337] width 923 height 54
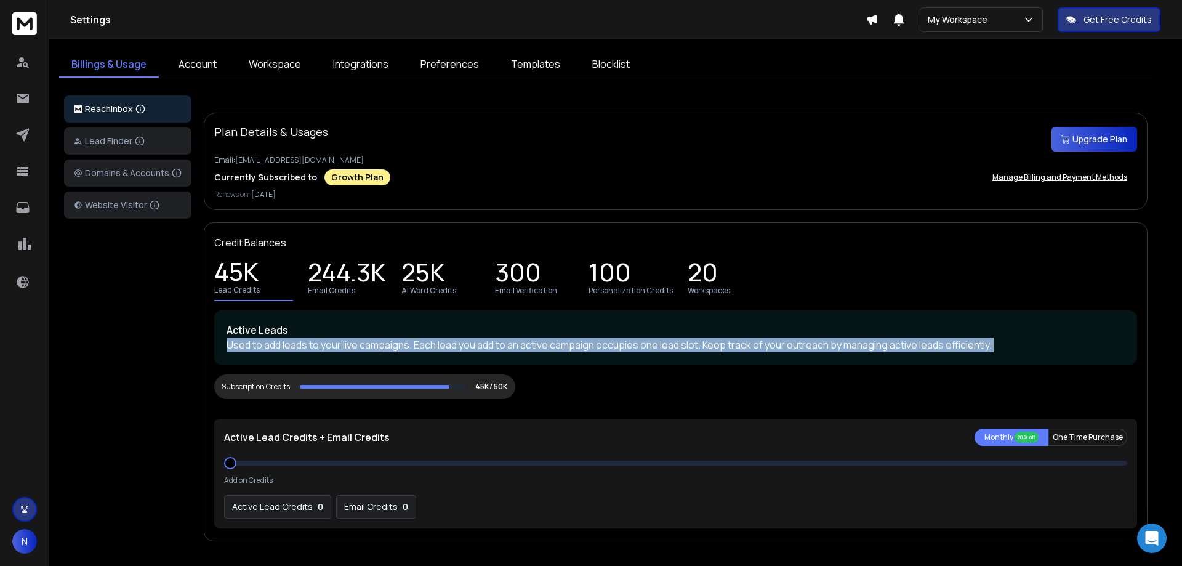
click at [350, 355] on div "Active Leads Used to add leads to your live campaigns. Each lead you add to an …" at bounding box center [675, 337] width 923 height 54
click at [379, 358] on div "Active Leads Used to add leads to your live campaigns. Each lead you add to an …" at bounding box center [675, 337] width 923 height 54
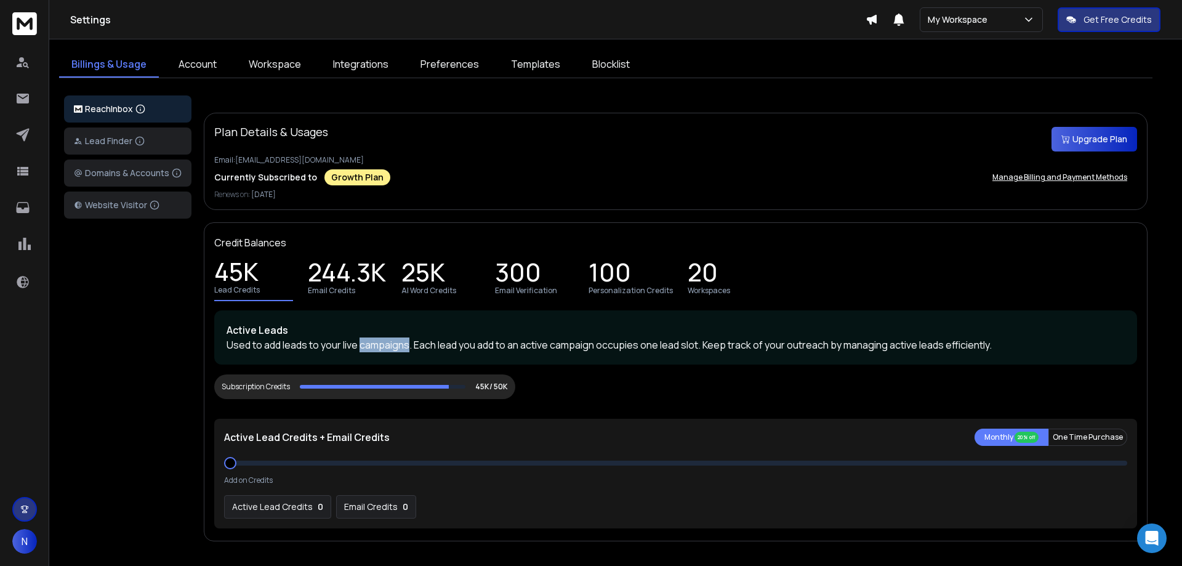
click at [379, 358] on div "Active Leads Used to add leads to your live campaigns. Each lead you add to an …" at bounding box center [675, 337] width 923 height 54
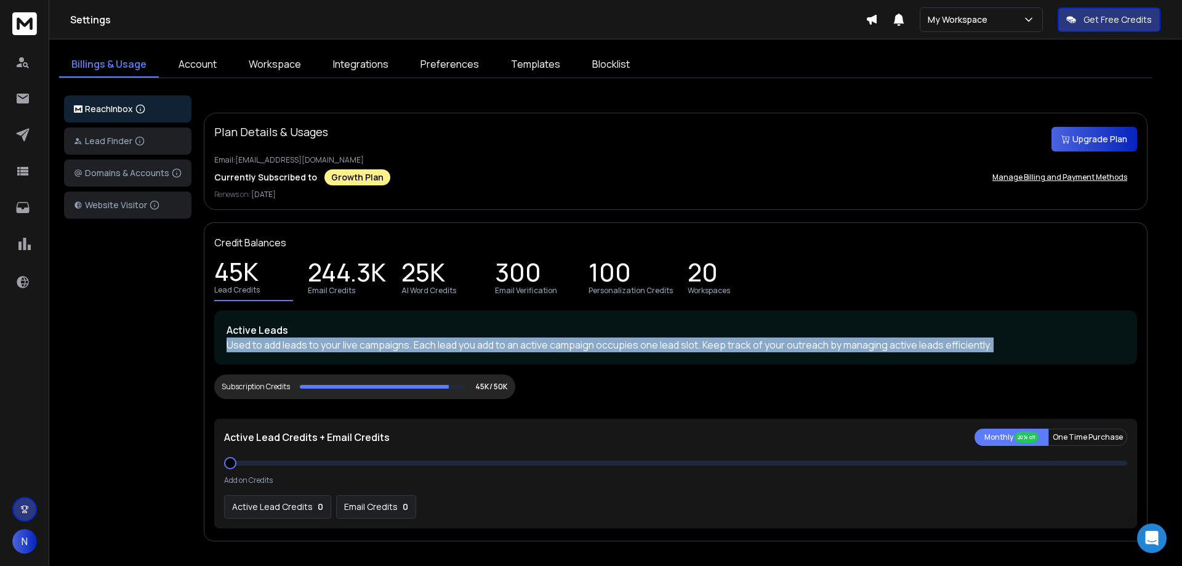
click at [379, 358] on div "Active Leads Used to add leads to your live campaigns. Each lead you add to an …" at bounding box center [675, 337] width 923 height 54
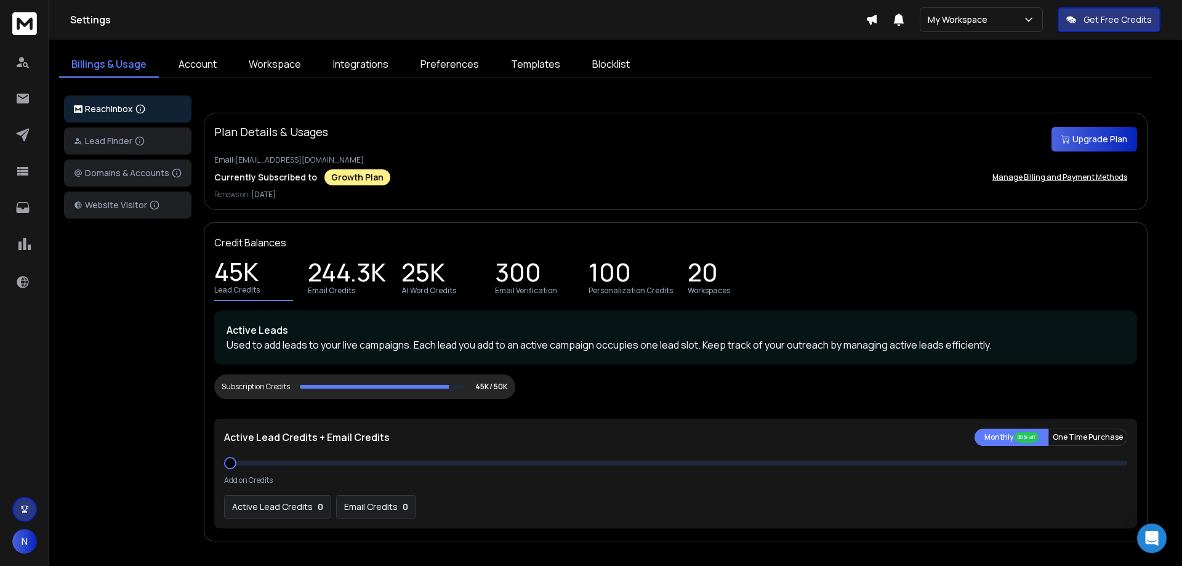
click at [382, 358] on div "Active Leads Used to add leads to your live campaigns. Each lead you add to an …" at bounding box center [675, 337] width 923 height 54
click at [382, 359] on div "Active Leads Used to add leads to your live campaigns. Each lead you add to an …" at bounding box center [675, 337] width 923 height 54
click at [383, 358] on div "Active Leads Used to add leads to your live campaigns. Each lead you add to an …" at bounding box center [675, 337] width 923 height 54
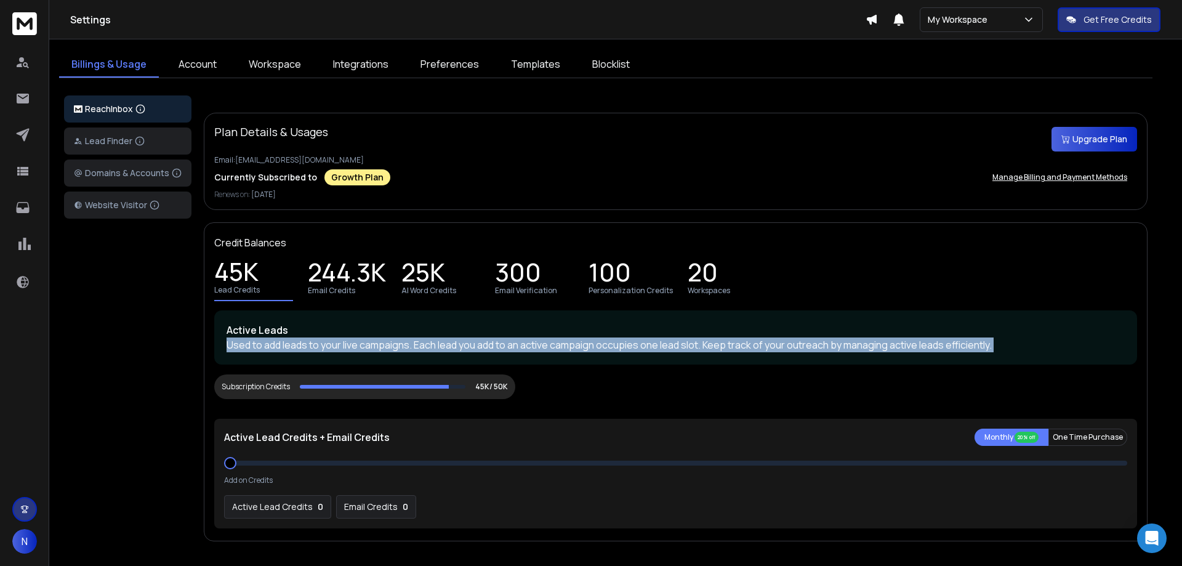
click at [383, 358] on div "Active Leads Used to add leads to your live campaigns. Each lead you add to an …" at bounding box center [675, 337] width 923 height 54
click at [403, 354] on div "Active Leads Used to add leads to your live campaigns. Each lead you add to an …" at bounding box center [675, 337] width 923 height 54
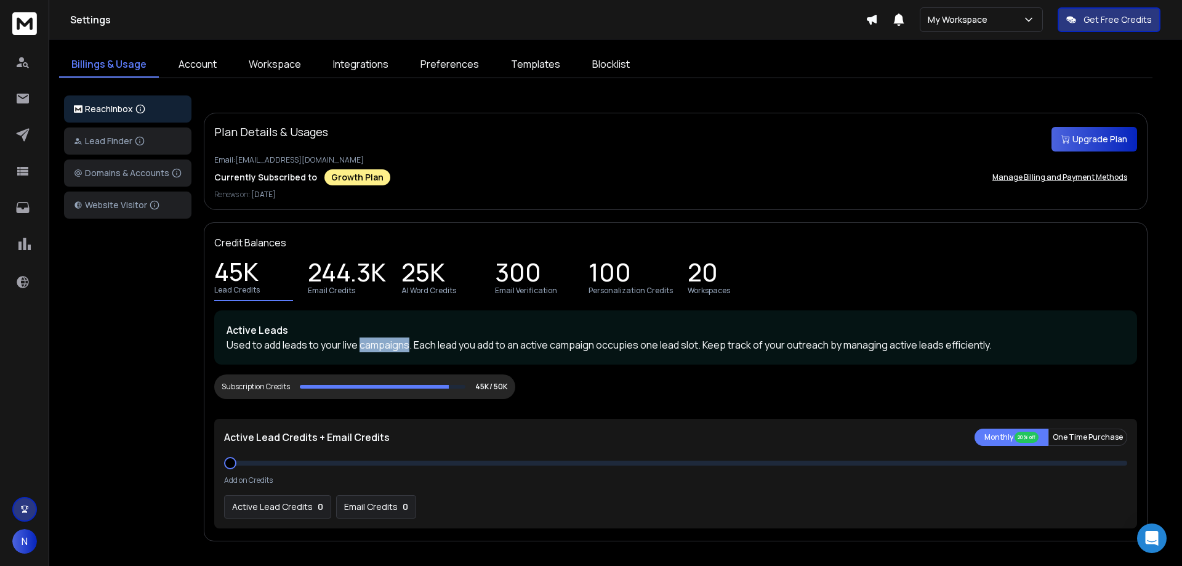
click at [403, 354] on div "Active Leads Used to add leads to your live campaigns. Each lead you add to an …" at bounding box center [675, 337] width 923 height 54
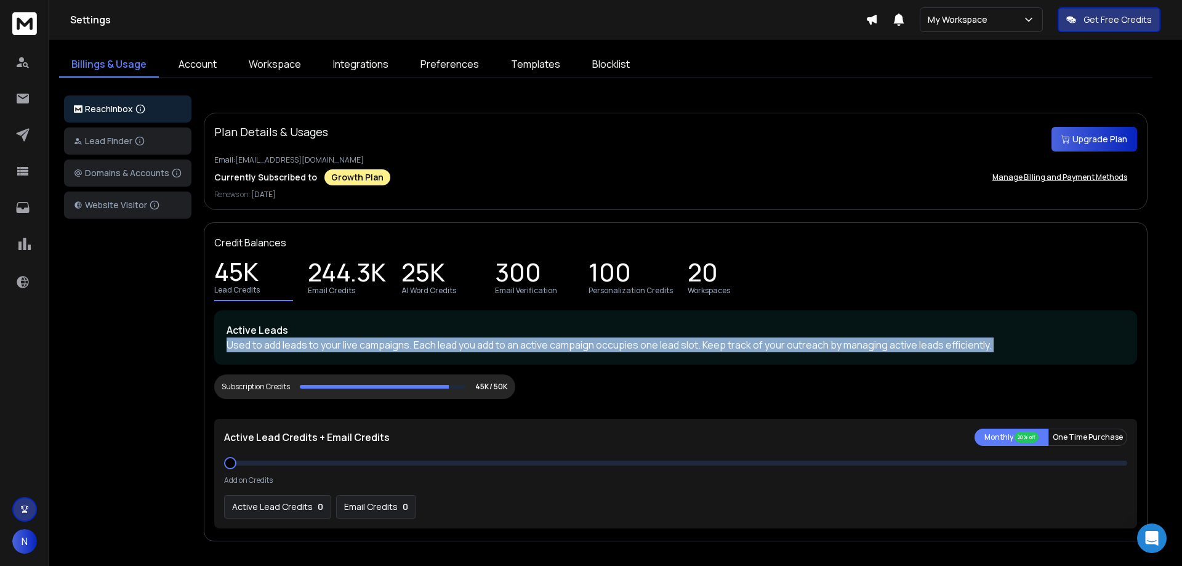
click at [403, 354] on div "Active Leads Used to add leads to your live campaigns. Each lead you add to an …" at bounding box center [675, 337] width 923 height 54
click at [400, 342] on p "Used to add leads to your live campaigns. Each lead you add to an active campai…" at bounding box center [676, 344] width 898 height 15
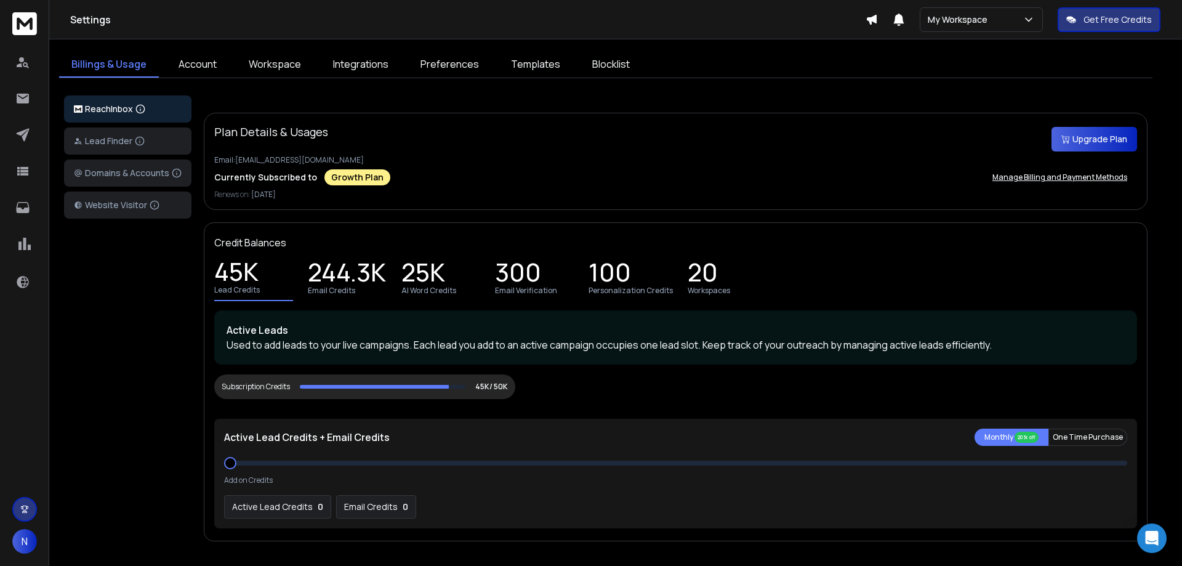
click at [390, 339] on p "Used to add leads to your live campaigns. Each lead you add to an active campai…" at bounding box center [676, 344] width 898 height 15
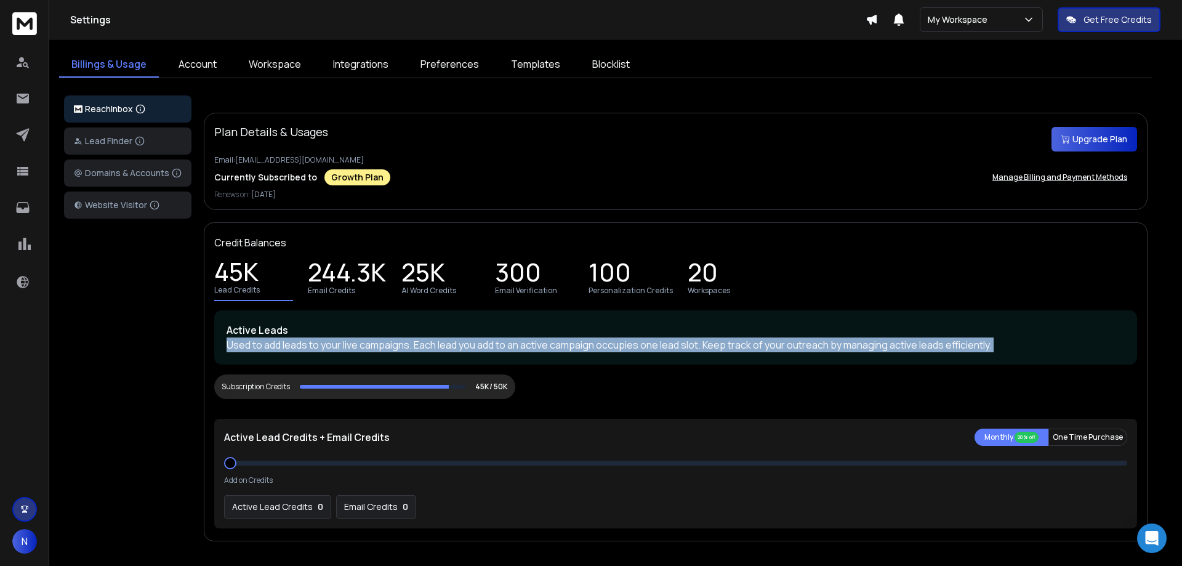
click at [390, 339] on p "Used to add leads to your live campaigns. Each lead you add to an active campai…" at bounding box center [676, 344] width 898 height 15
click at [542, 342] on p "Used to add leads to your live campaigns. Each lead you add to an active campai…" at bounding box center [676, 344] width 898 height 15
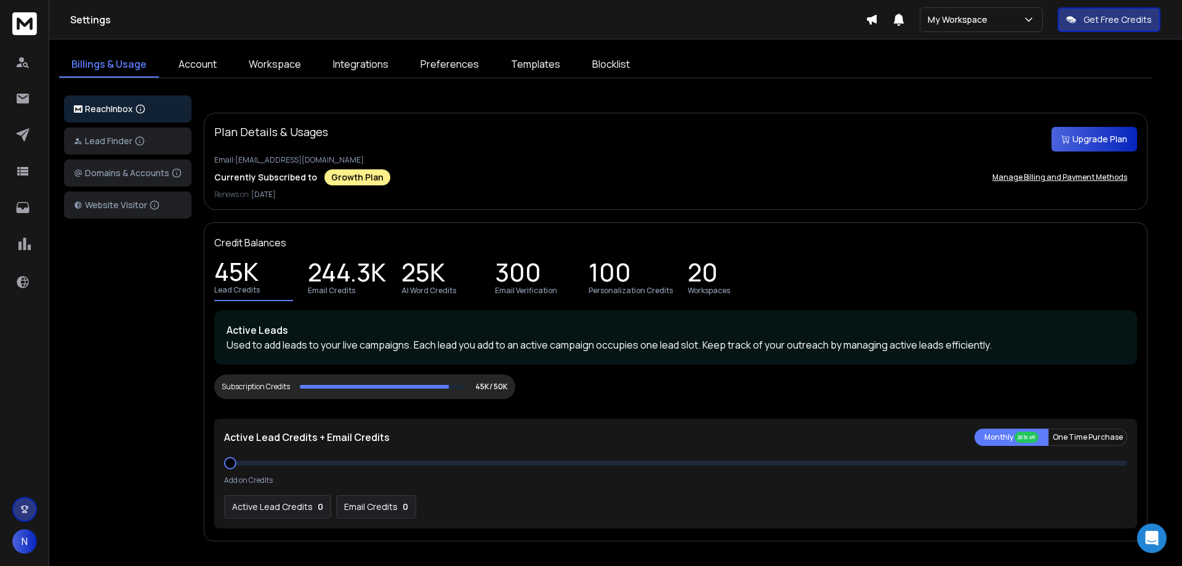
click at [542, 344] on p "Used to add leads to your live campaigns. Each lead you add to an active campai…" at bounding box center [676, 344] width 898 height 15
click at [670, 328] on p "Active Leads" at bounding box center [676, 330] width 898 height 15
click at [14, 91] on link at bounding box center [22, 98] width 25 height 25
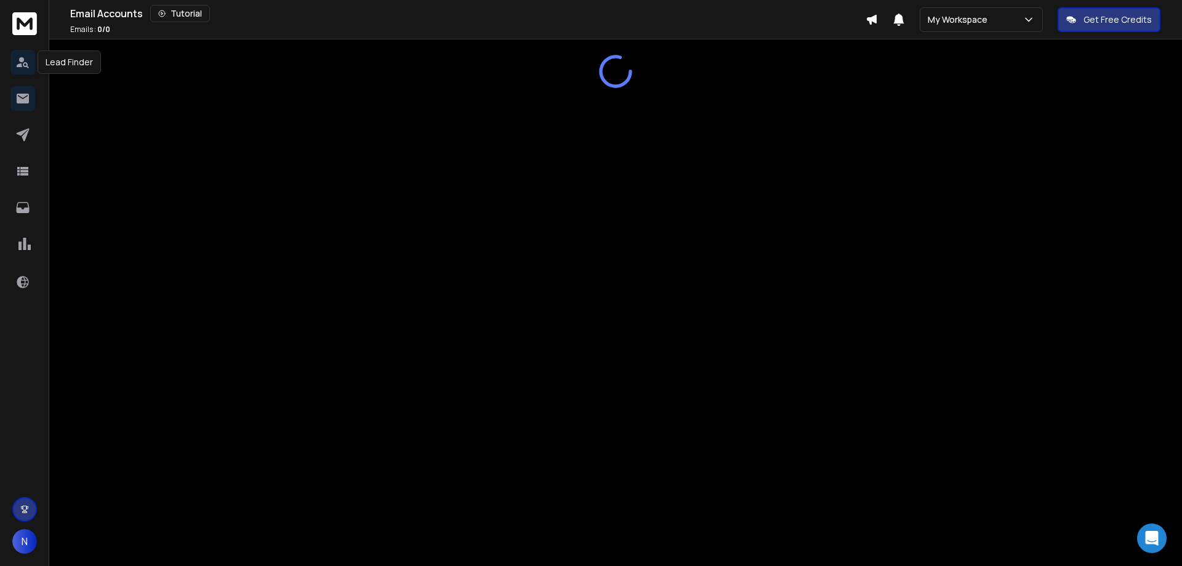
click at [14, 62] on link at bounding box center [22, 62] width 25 height 25
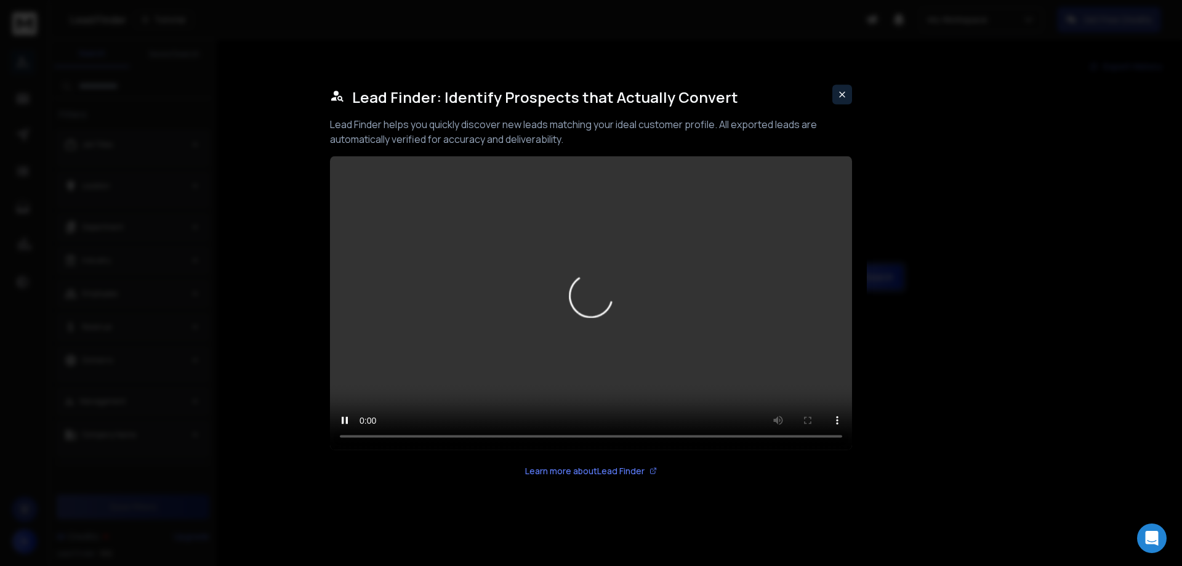
click at [839, 94] on icon at bounding box center [842, 94] width 10 height 10
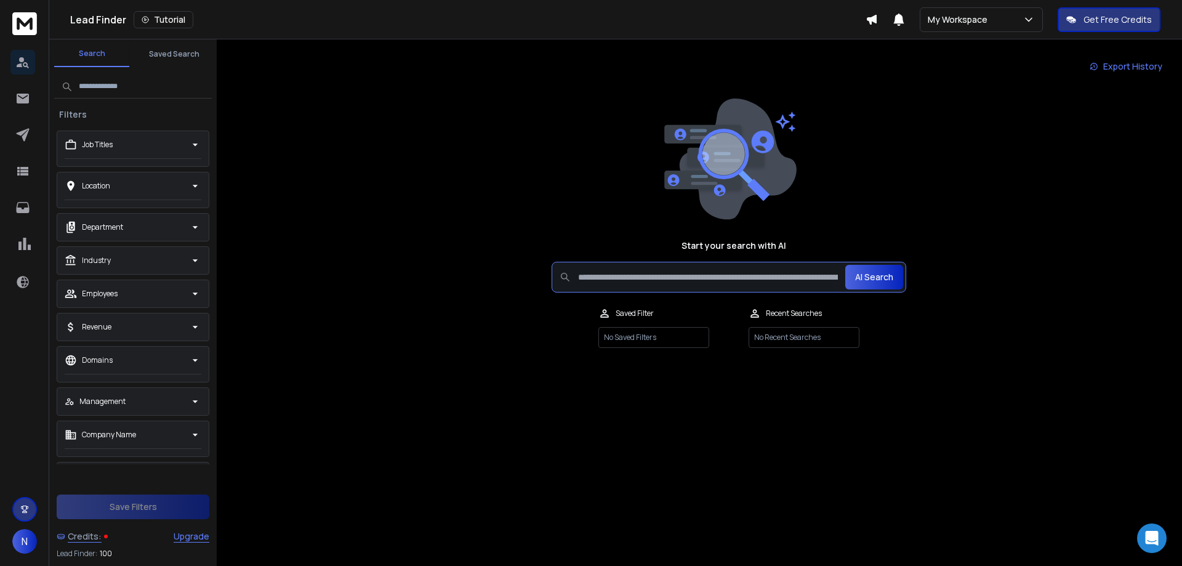
click at [200, 526] on link "Credits: Upgrade" at bounding box center [133, 536] width 153 height 25
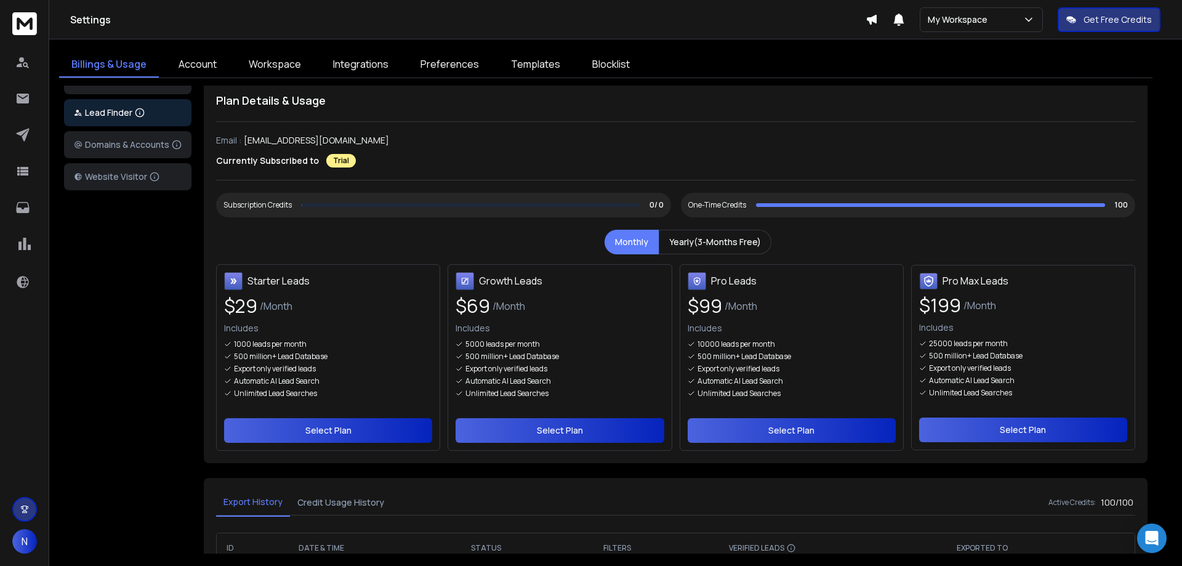
scroll to position [62, 0]
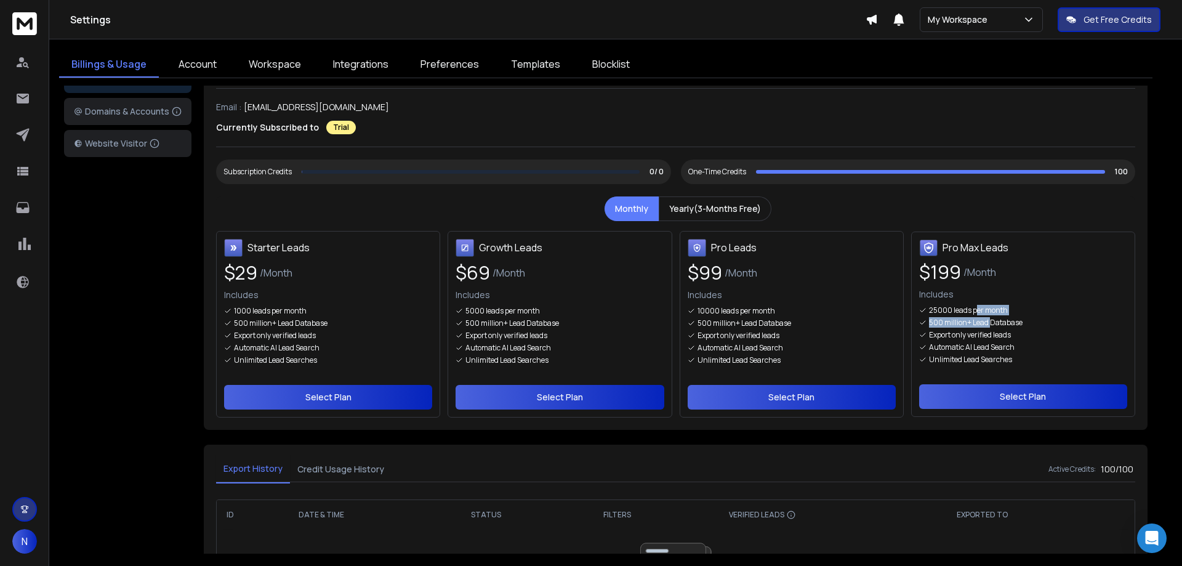
drag, startPoint x: 986, startPoint y: 319, endPoint x: 970, endPoint y: 313, distance: 16.8
click at [970, 313] on div "25000 leads per month 500 million+ Lead Database Export only verified leads Aut…" at bounding box center [1023, 334] width 208 height 59
click at [970, 313] on p "25000 leads per month" at bounding box center [968, 310] width 79 height 10
drag, startPoint x: 980, startPoint y: 322, endPoint x: 994, endPoint y: 336, distance: 19.6
click at [994, 336] on div "25000 leads per month 500 million+ Lead Database Export only verified leads Aut…" at bounding box center [1023, 334] width 208 height 59
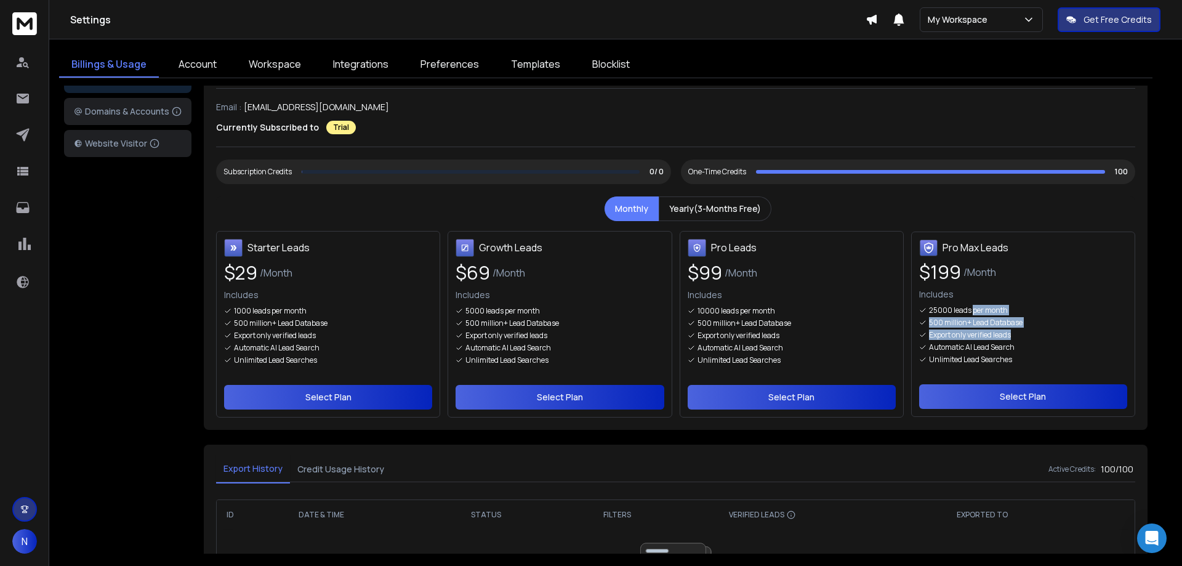
click at [998, 339] on p "Export only verified leads" at bounding box center [970, 335] width 82 height 10
click at [998, 338] on p "Export only verified leads" at bounding box center [970, 335] width 82 height 10
click at [989, 340] on div "25000 leads per month 500 million+ Lead Database Export only verified leads Aut…" at bounding box center [1023, 334] width 208 height 59
click at [987, 339] on p "Export only verified leads" at bounding box center [970, 335] width 82 height 10
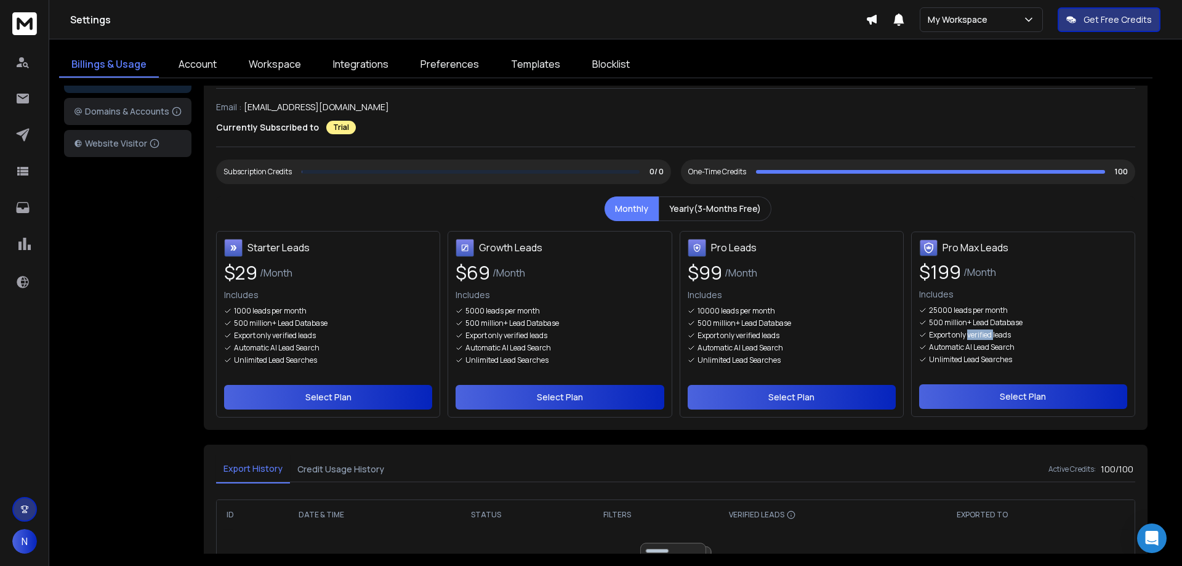
click at [987, 339] on p "Export only verified leads" at bounding box center [970, 335] width 82 height 10
click at [987, 337] on p "Export only verified leads" at bounding box center [970, 335] width 82 height 10
click at [988, 337] on p "Export only verified leads" at bounding box center [970, 335] width 82 height 10
click at [992, 310] on p "25000 leads per month" at bounding box center [968, 310] width 79 height 10
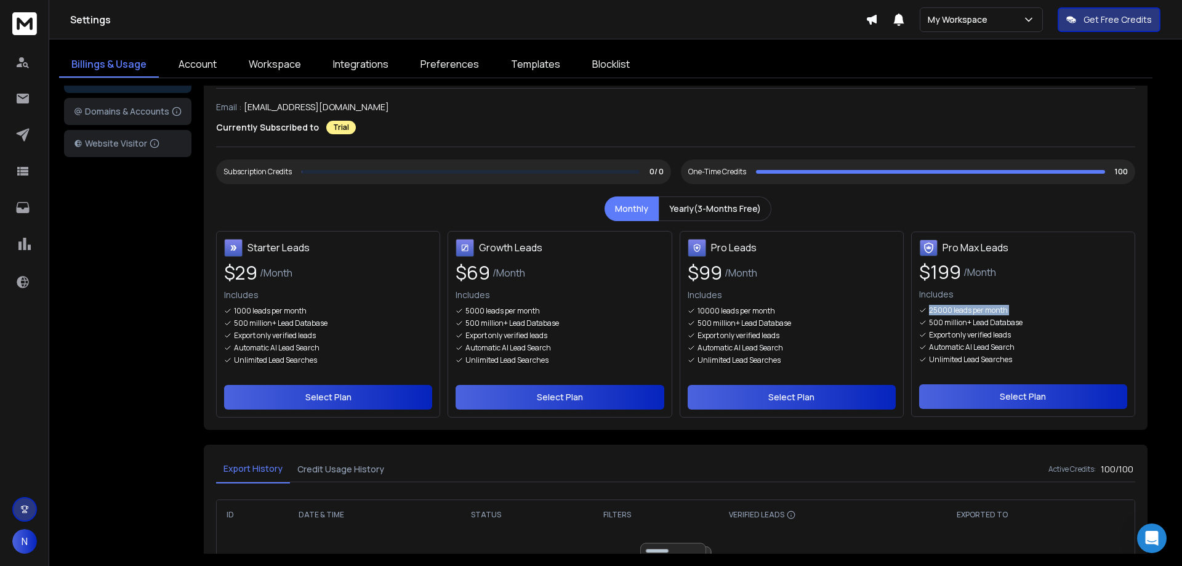
click at [992, 310] on p "25000 leads per month" at bounding box center [968, 310] width 79 height 10
click at [984, 318] on p "500 million+ Lead Database" at bounding box center [976, 323] width 94 height 10
click at [984, 316] on div "25000 leads per month 500 million+ Lead Database Export only verified leads Aut…" at bounding box center [1023, 334] width 208 height 59
drag, startPoint x: 963, startPoint y: 319, endPoint x: 957, endPoint y: 319, distance: 6.2
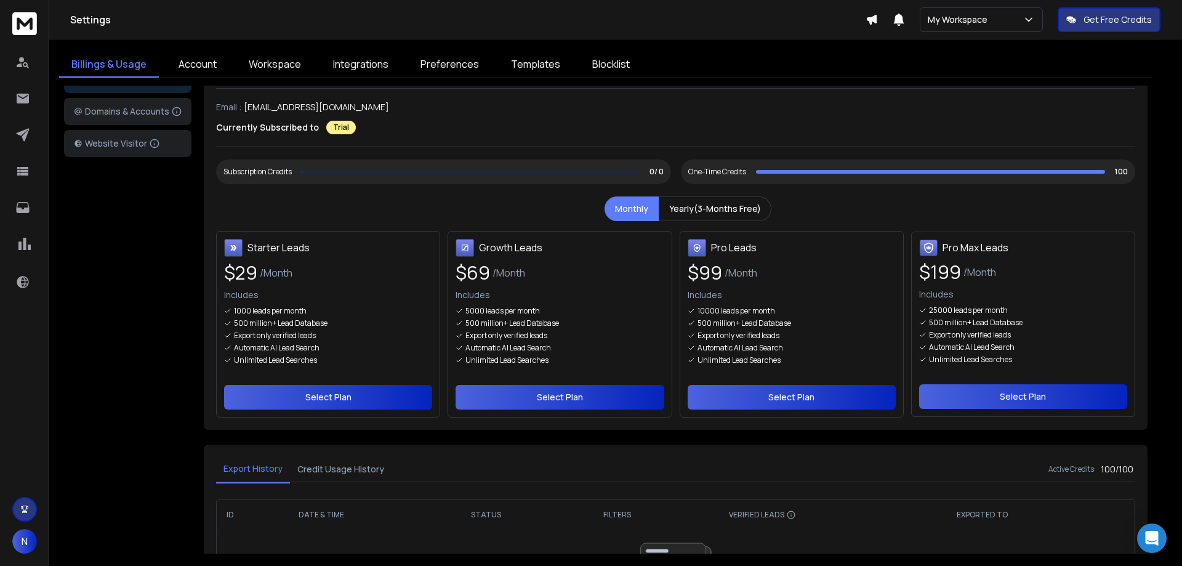
click at [963, 319] on p "500 million+ Lead Database" at bounding box center [976, 323] width 94 height 10
drag, startPoint x: 957, startPoint y: 319, endPoint x: 946, endPoint y: 321, distance: 11.2
click at [950, 319] on p "500 million+ Lead Database" at bounding box center [976, 323] width 94 height 10
click at [946, 321] on p "500 million+ Lead Database" at bounding box center [976, 323] width 94 height 10
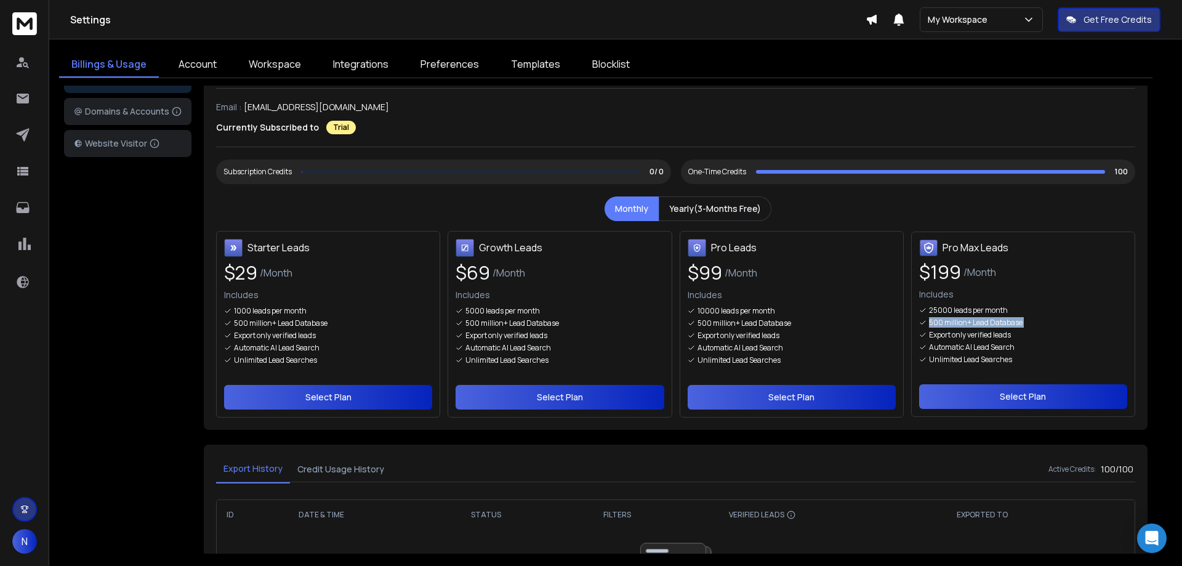
click at [946, 321] on p "500 million+ Lead Database" at bounding box center [976, 323] width 94 height 10
click at [945, 318] on p "500 million+ Lead Database" at bounding box center [976, 323] width 94 height 10
click at [953, 308] on p "25000 leads per month" at bounding box center [968, 310] width 79 height 10
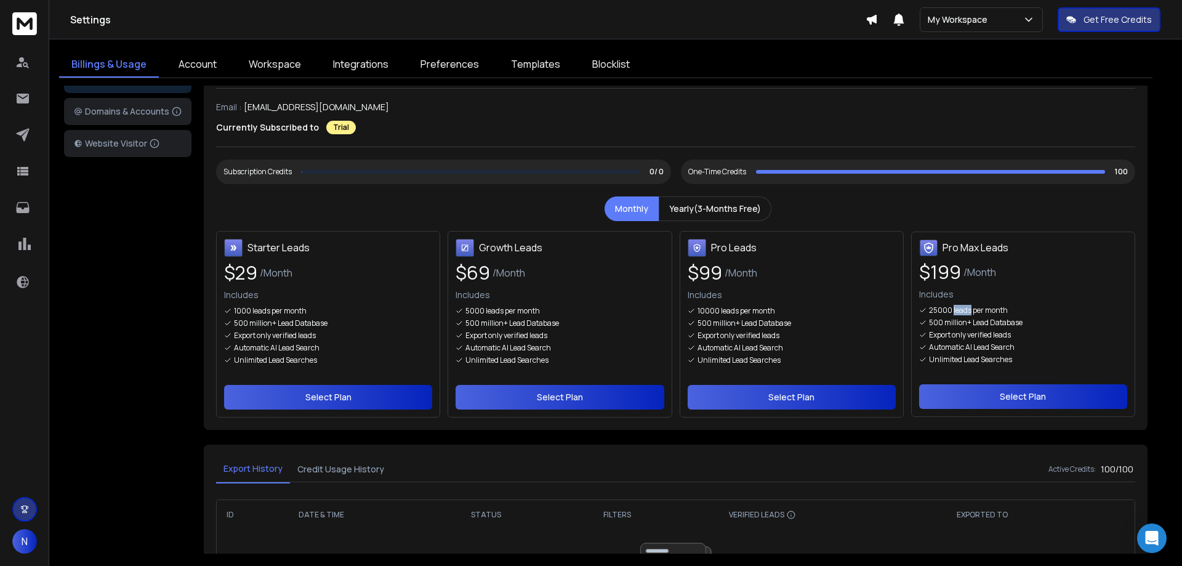
click at [953, 308] on p "25000 leads per month" at bounding box center [968, 310] width 79 height 10
click at [954, 303] on div "Pro Max Leads $ 199 /Month Includes 25000 leads per month 500 million+ Lead Dat…" at bounding box center [1023, 302] width 208 height 126
click at [29, 70] on link at bounding box center [22, 62] width 25 height 25
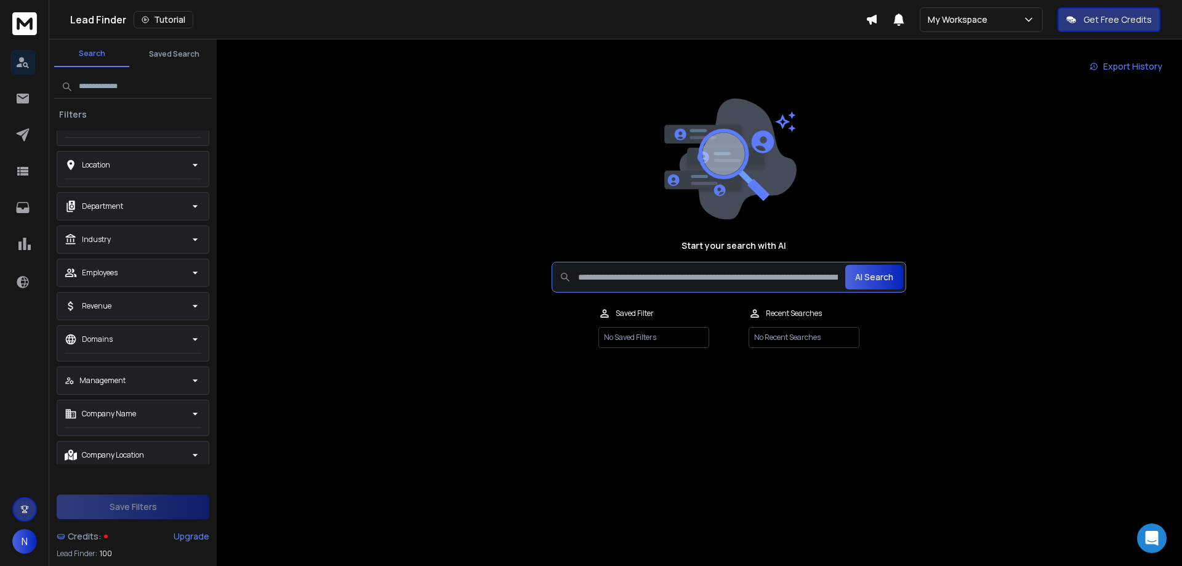
scroll to position [34, 0]
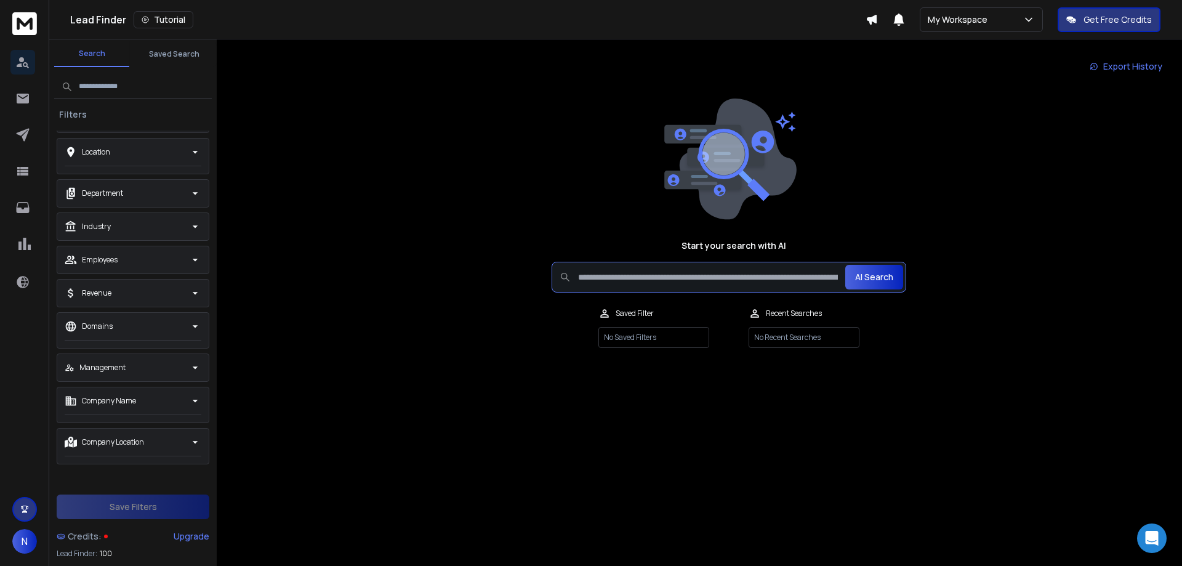
click at [148, 440] on div "Company Location" at bounding box center [133, 442] width 137 height 12
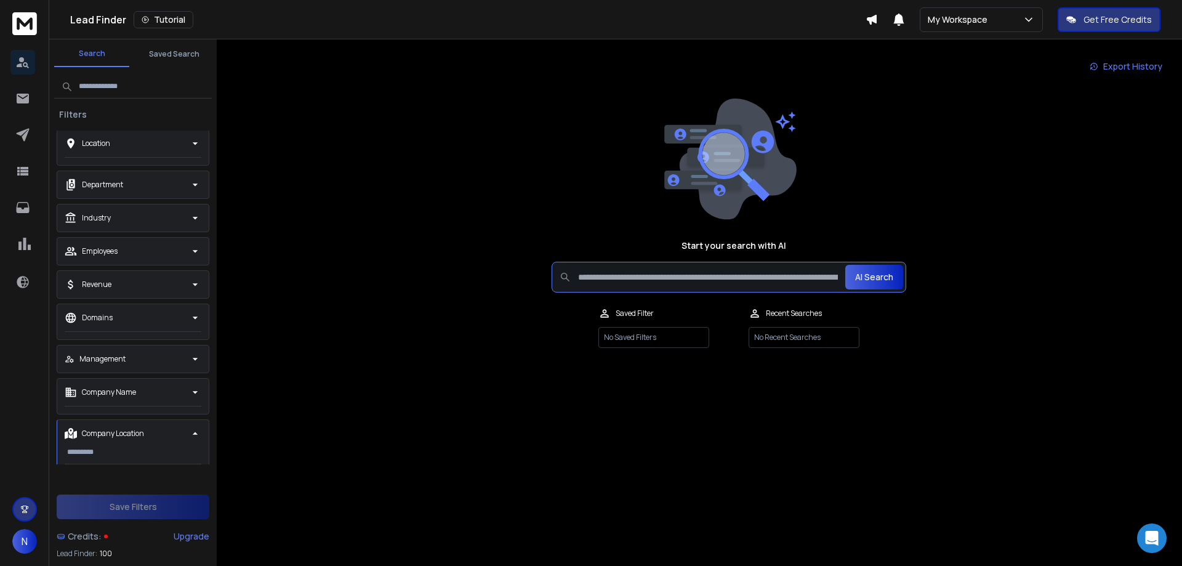
click at [164, 398] on div "Company Name" at bounding box center [133, 396] width 153 height 36
click at [150, 353] on div "Management" at bounding box center [133, 359] width 137 height 12
click at [111, 311] on div "Domains" at bounding box center [133, 321] width 153 height 36
click at [193, 318] on icon at bounding box center [195, 317] width 5 height 2
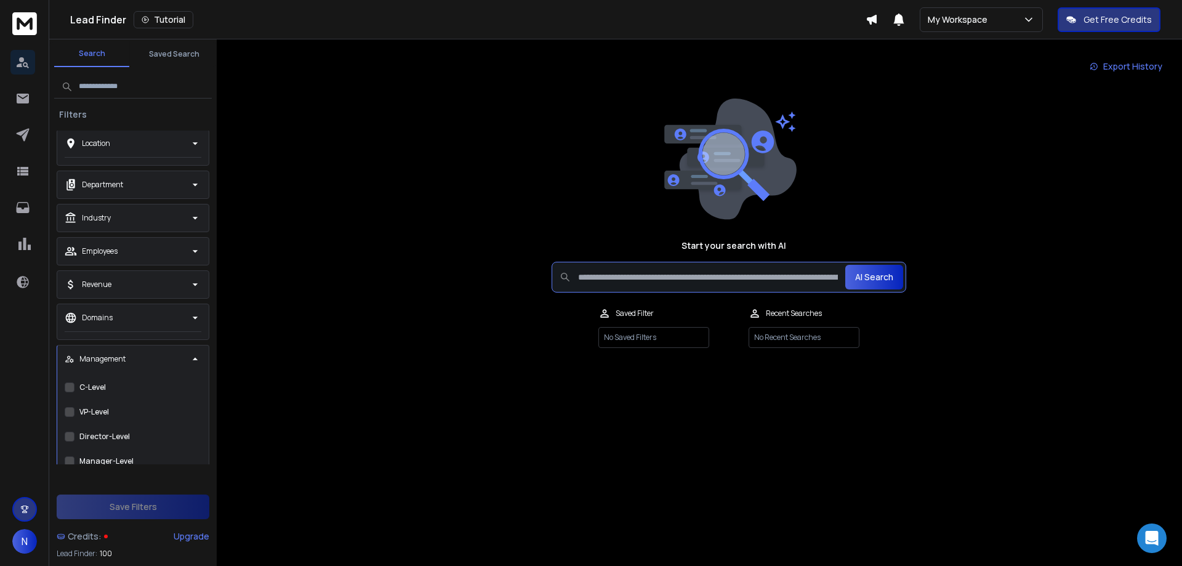
click at [180, 281] on div "Revenue" at bounding box center [133, 284] width 137 height 12
click at [67, 339] on 10M "$1M - 10M" at bounding box center [70, 337] width 10 height 10
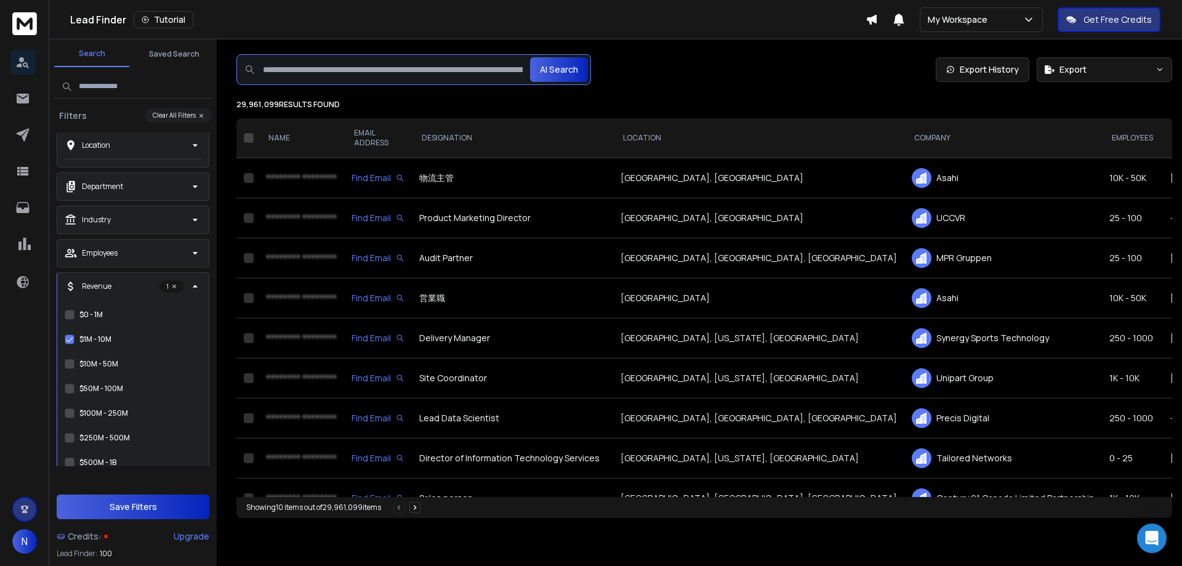
click at [67, 365] on 50M "$10M - 50M" at bounding box center [70, 364] width 10 height 10
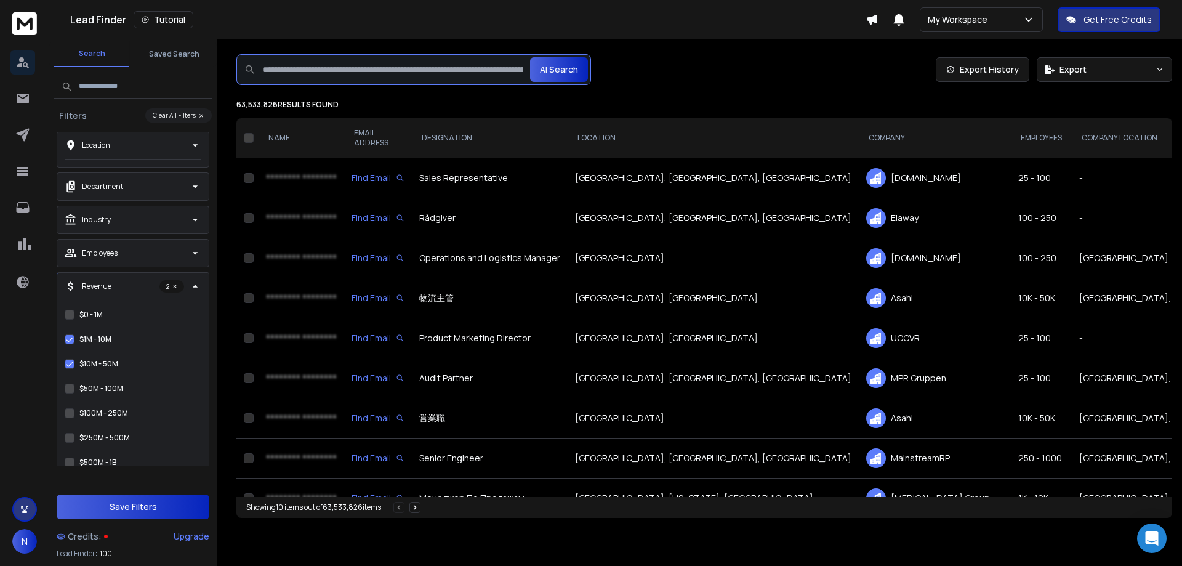
scroll to position [0, 0]
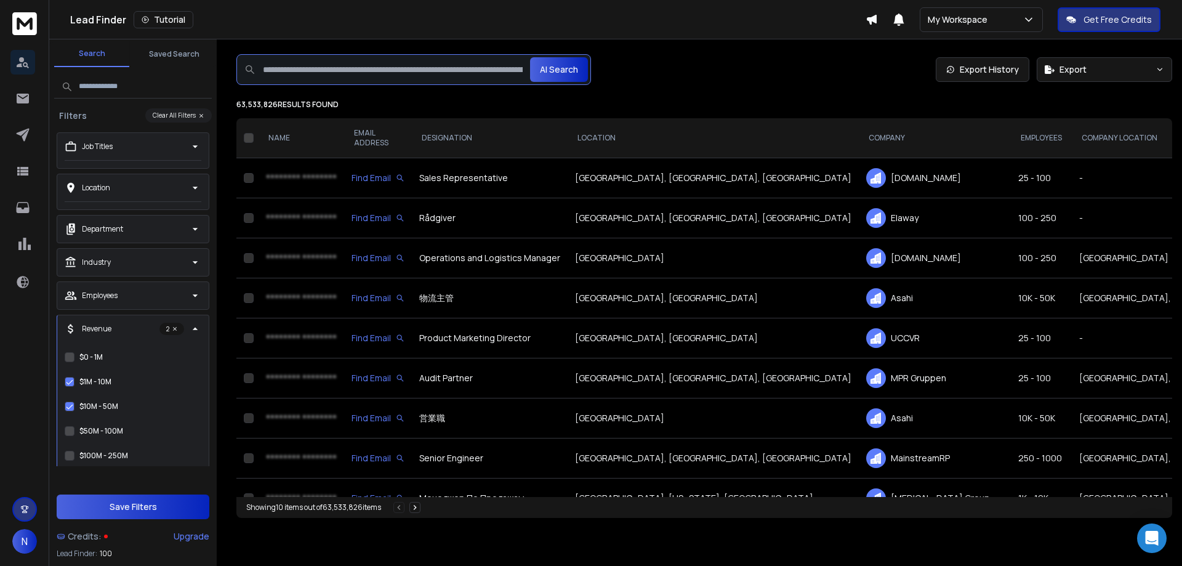
click at [189, 328] on icon at bounding box center [195, 329] width 12 height 12
click at [189, 398] on icon at bounding box center [195, 403] width 12 height 12
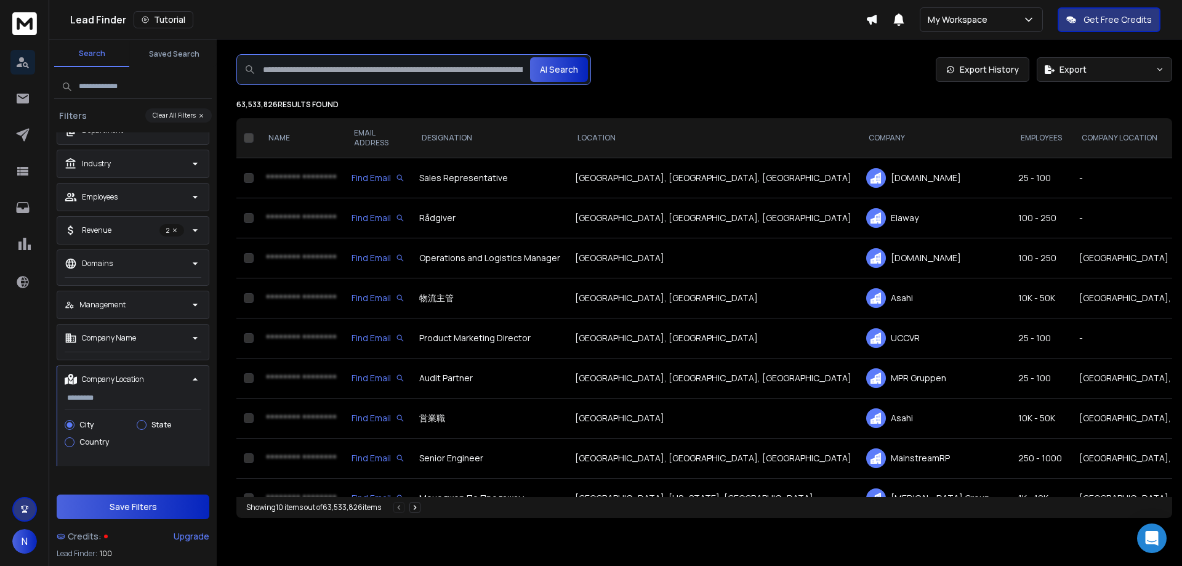
scroll to position [102, 0]
click at [190, 378] on icon at bounding box center [195, 375] width 12 height 12
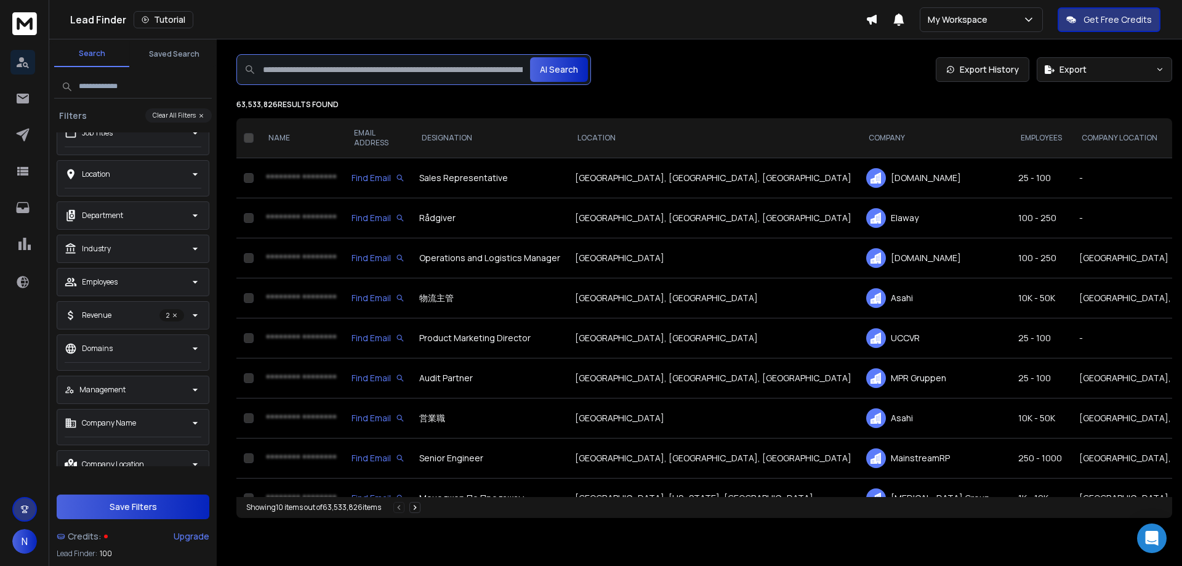
scroll to position [0, 0]
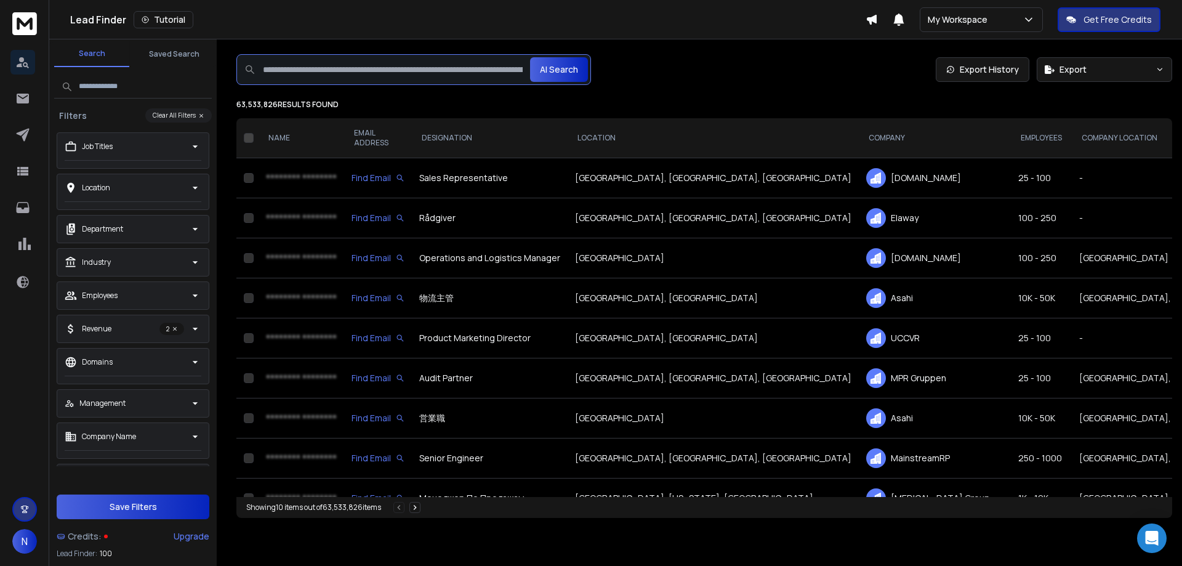
click at [167, 257] on div "Industry" at bounding box center [133, 262] width 137 height 12
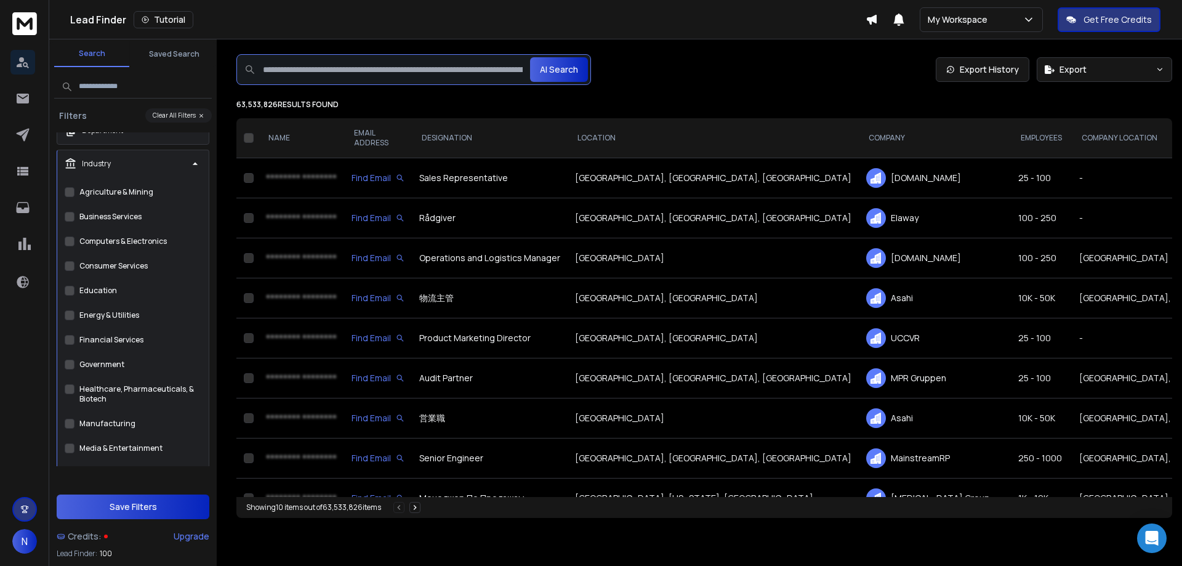
scroll to position [123, 0]
click at [71, 398] on button "Manufacturing" at bounding box center [70, 399] width 10 height 10
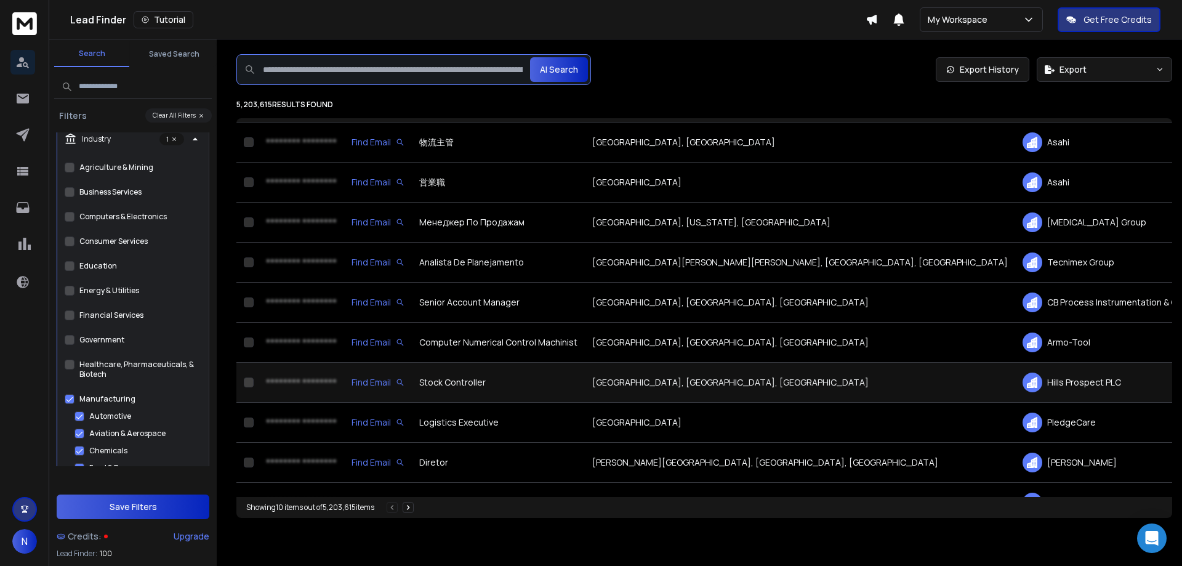
scroll to position [0, 0]
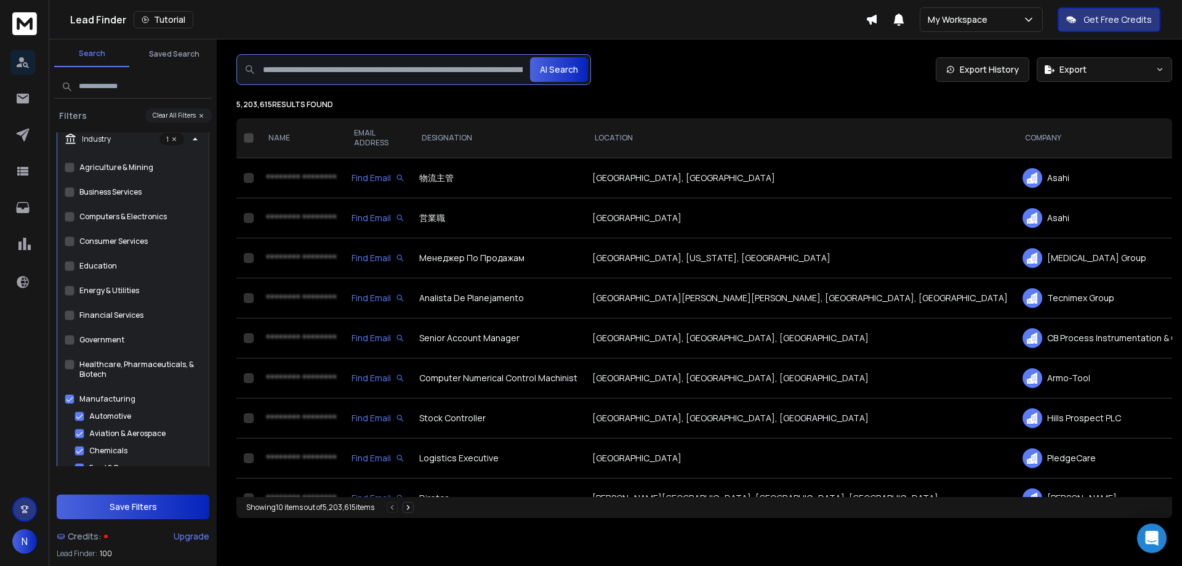
click at [262, 102] on p "5,203,615 results found" at bounding box center [704, 105] width 936 height 10
click at [324, 100] on p "5,203,615 results found" at bounding box center [704, 105] width 936 height 10
click at [193, 138] on icon at bounding box center [195, 139] width 5 height 2
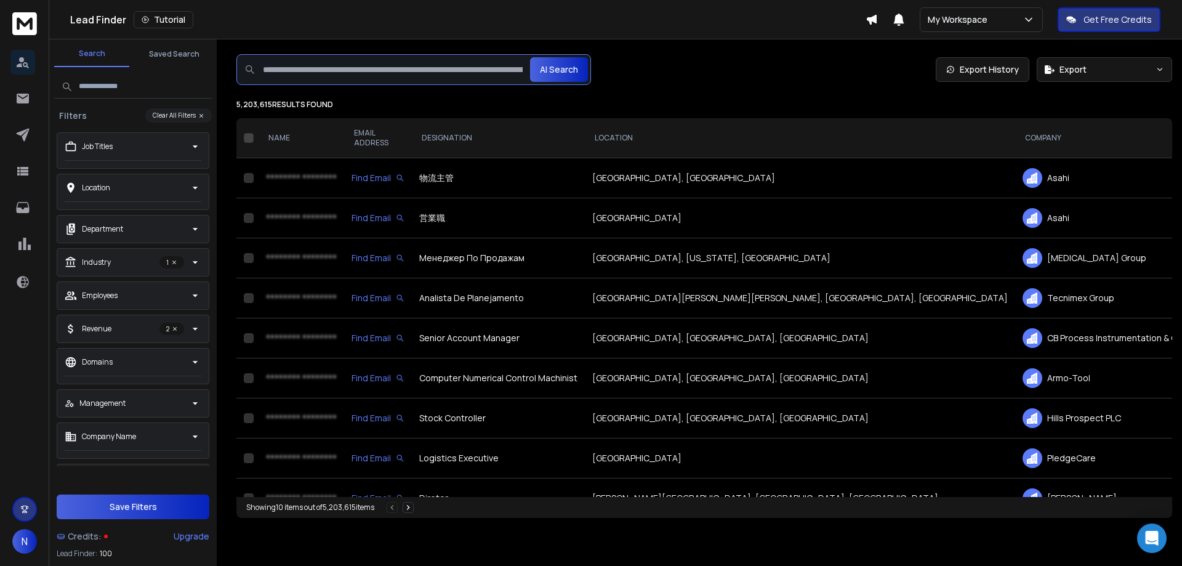
click at [177, 148] on div "Job Titles" at bounding box center [133, 146] width 137 height 12
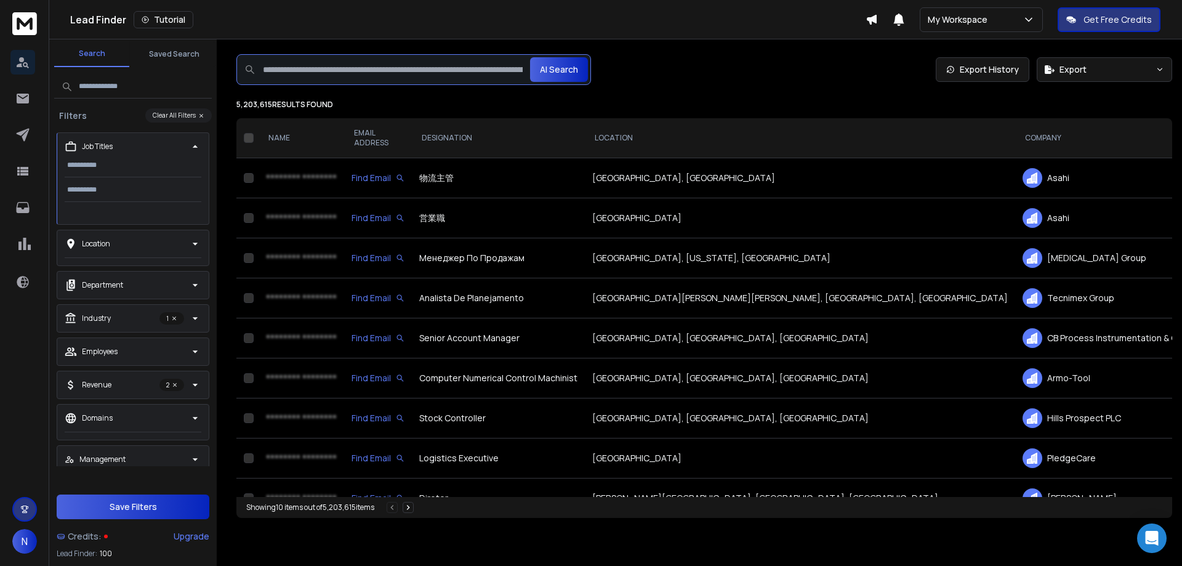
click at [108, 169] on input at bounding box center [133, 165] width 137 height 25
type input "*****"
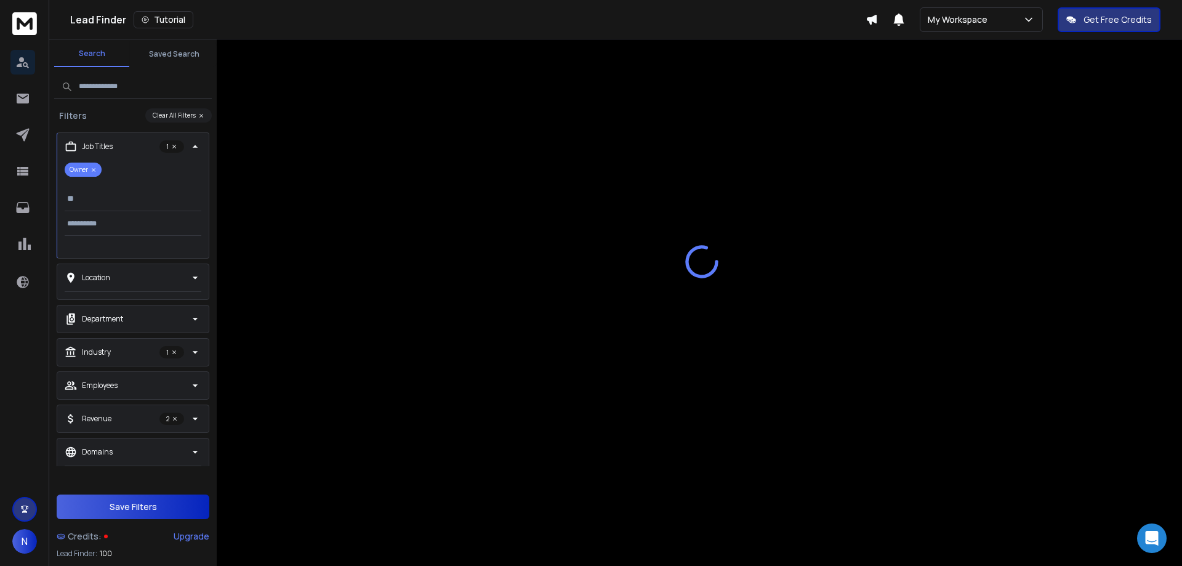
type input "***"
type input "*******"
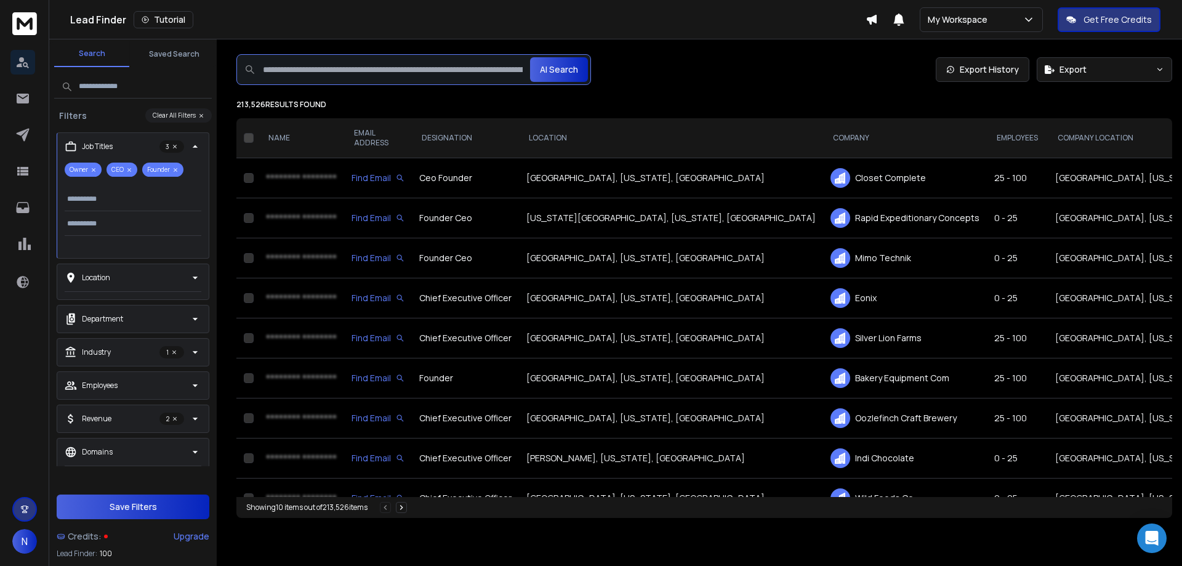
click at [635, 78] on div "AI Search Export History Export" at bounding box center [704, 69] width 936 height 31
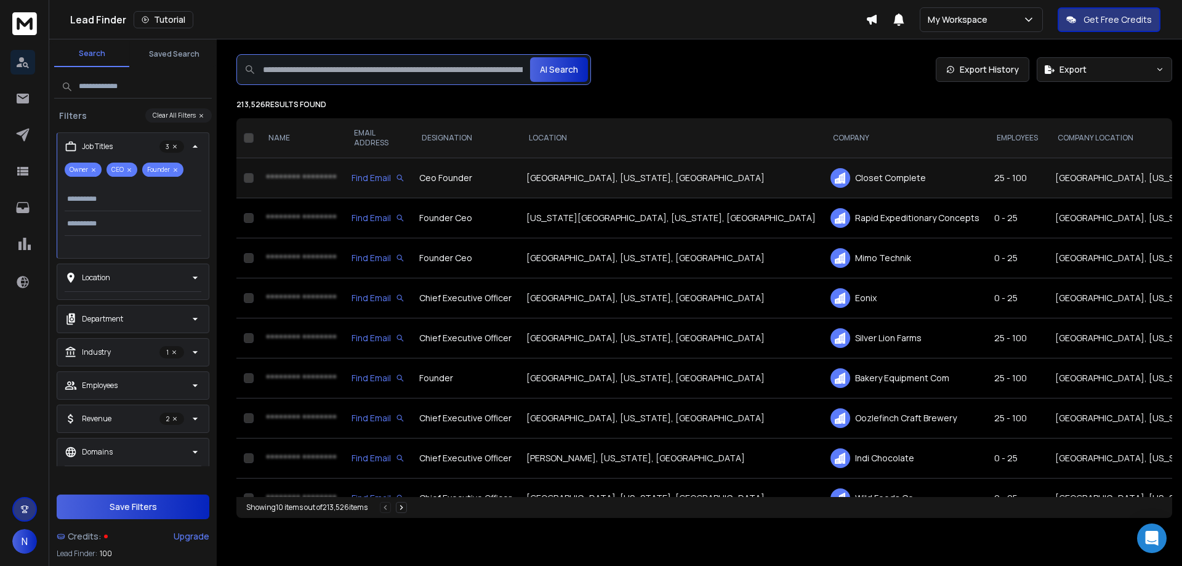
click at [368, 181] on div "Find Email" at bounding box center [377, 178] width 53 height 12
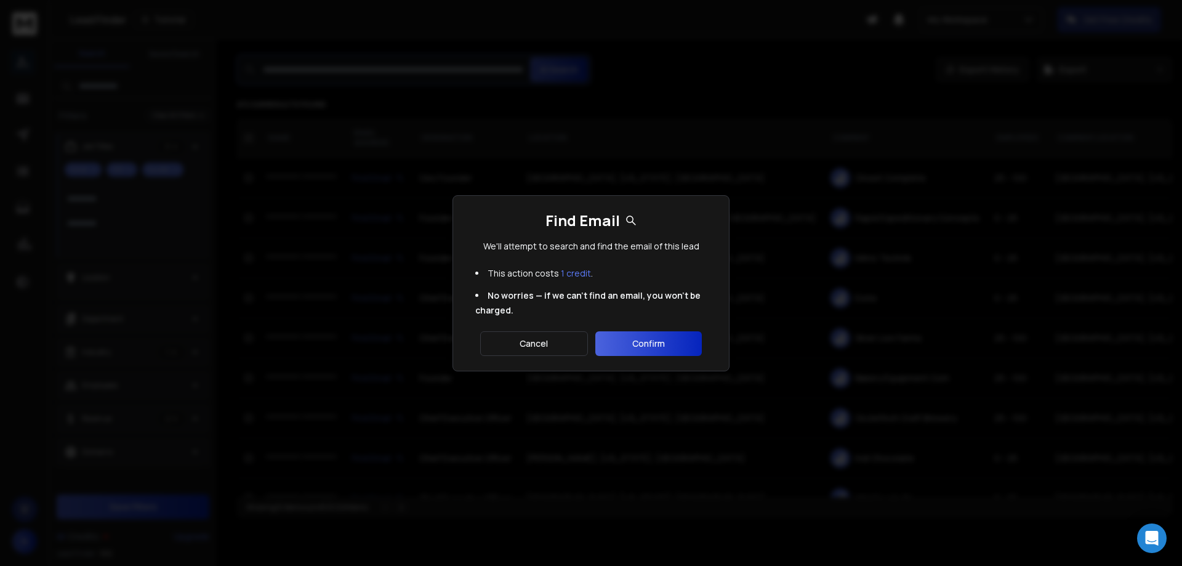
click at [644, 348] on button "Confirm" at bounding box center [648, 343] width 106 height 25
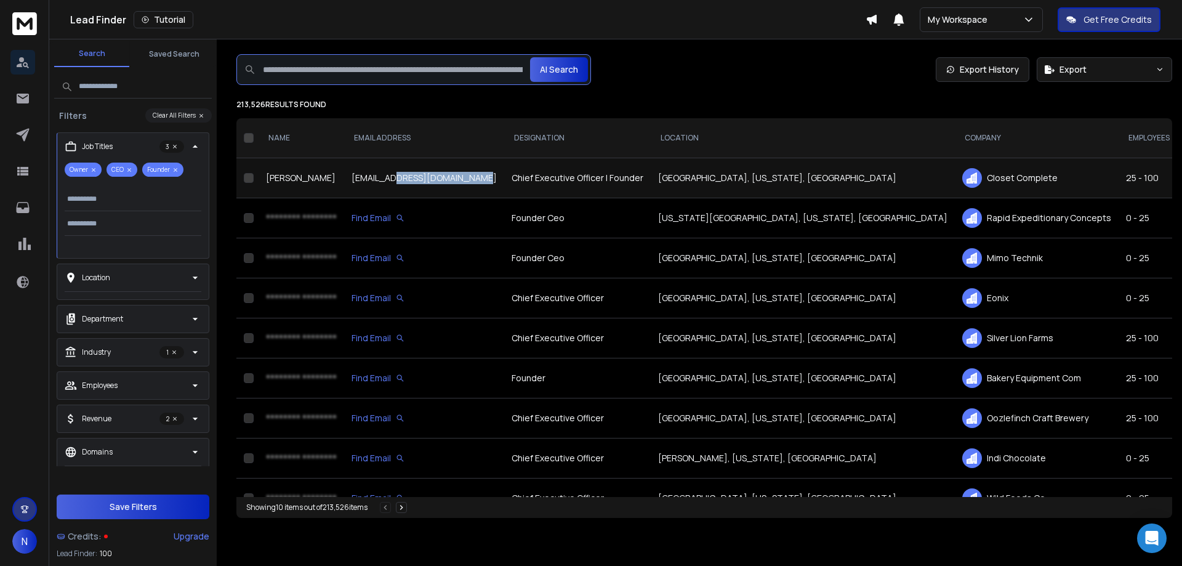
drag, startPoint x: 390, startPoint y: 179, endPoint x: 470, endPoint y: 182, distance: 80.1
click at [470, 182] on div "[EMAIL_ADDRESS][DOMAIN_NAME]" at bounding box center [423, 178] width 145 height 12
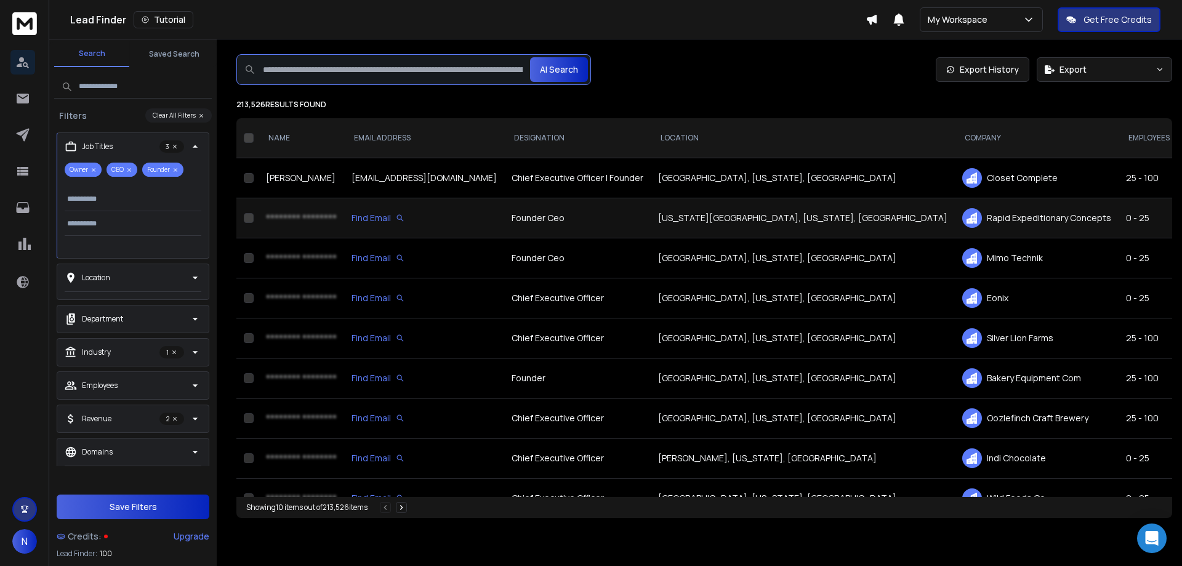
click at [356, 223] on div "Find Email" at bounding box center [423, 218] width 145 height 12
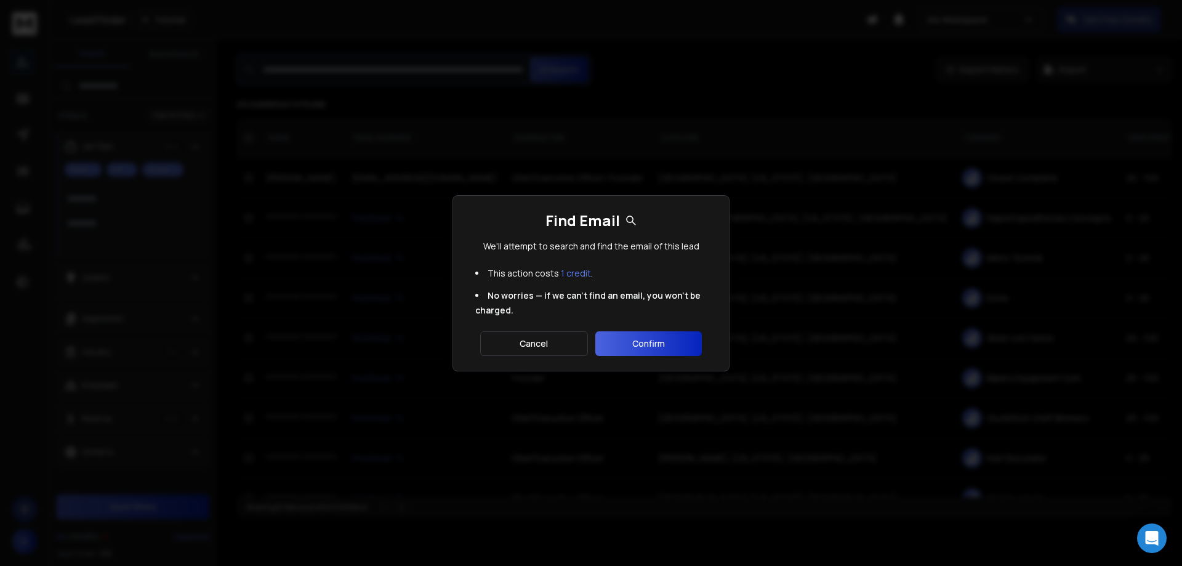
click at [659, 343] on button "Confirm" at bounding box center [648, 343] width 106 height 25
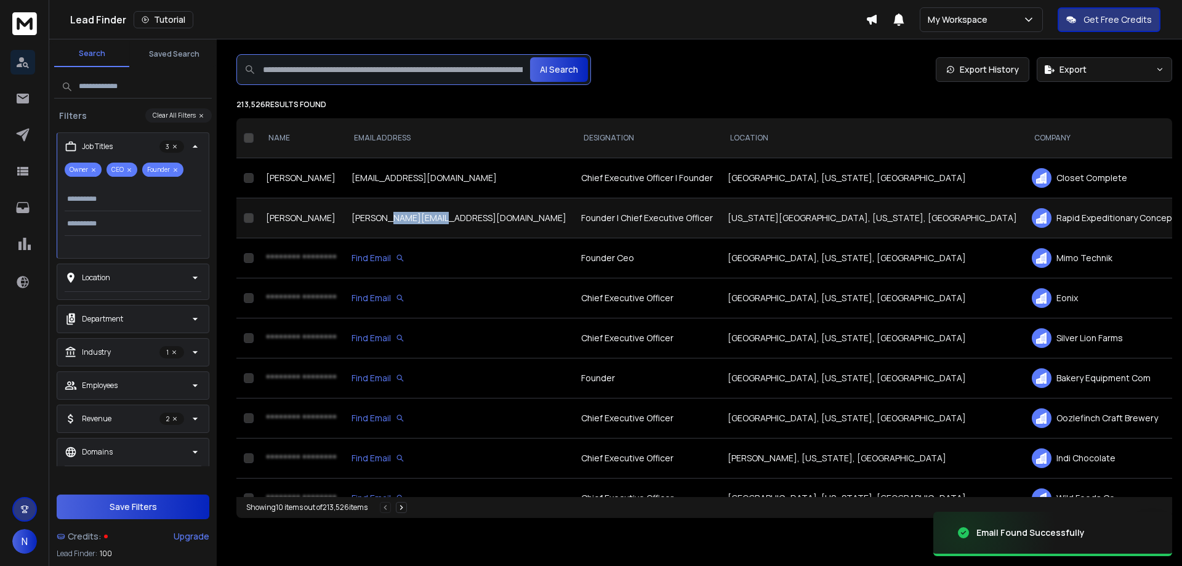
drag, startPoint x: 381, startPoint y: 223, endPoint x: 428, endPoint y: 225, distance: 46.8
click at [428, 225] on td "[PERSON_NAME][EMAIL_ADDRESS][DOMAIN_NAME]" at bounding box center [459, 218] width 230 height 40
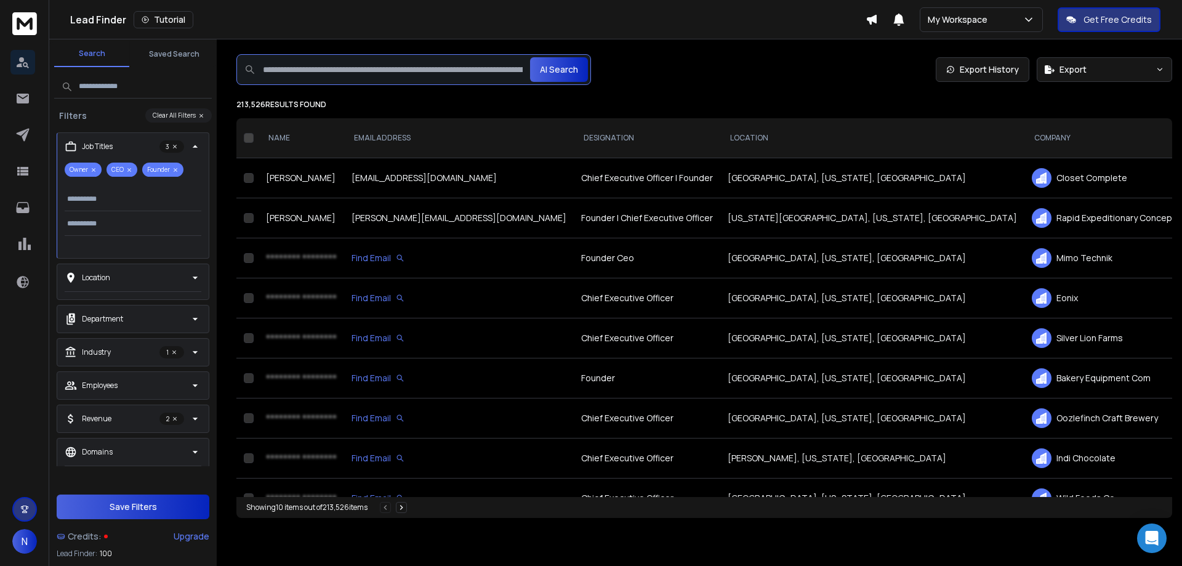
click at [688, 67] on div "AI Search Export History Export" at bounding box center [704, 69] width 936 height 31
